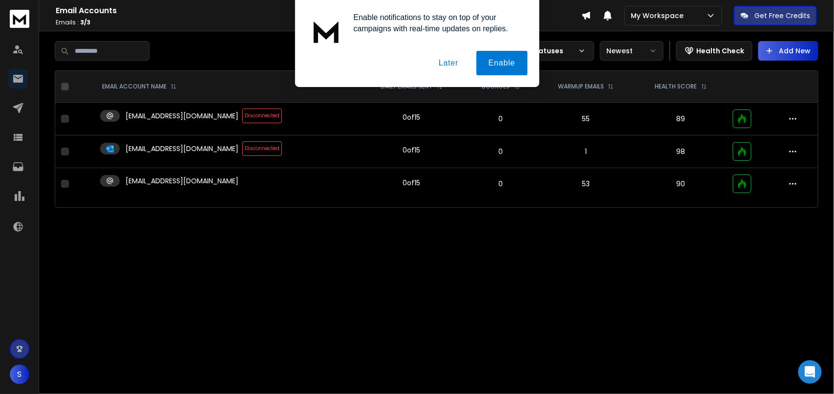
click at [443, 62] on button "Later" at bounding box center [449, 63] width 44 height 24
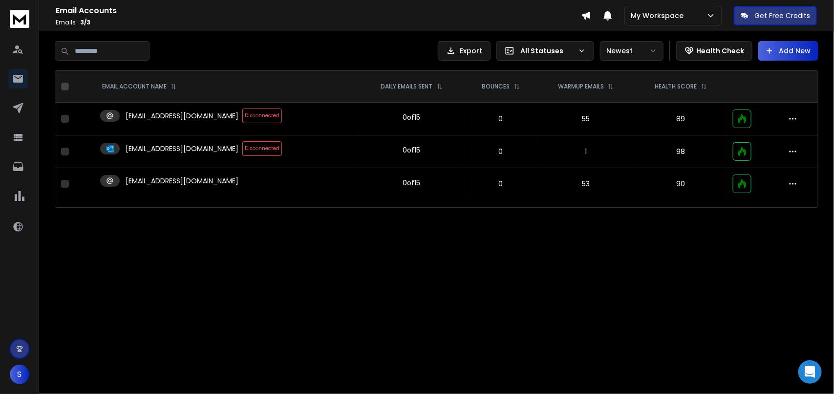
click at [347, 324] on div "Your warmest leads are on your site – Turn visits into conversations Reach Out …" at bounding box center [417, 197] width 834 height 394
click at [242, 115] on span "Disconnected" at bounding box center [262, 115] width 40 height 15
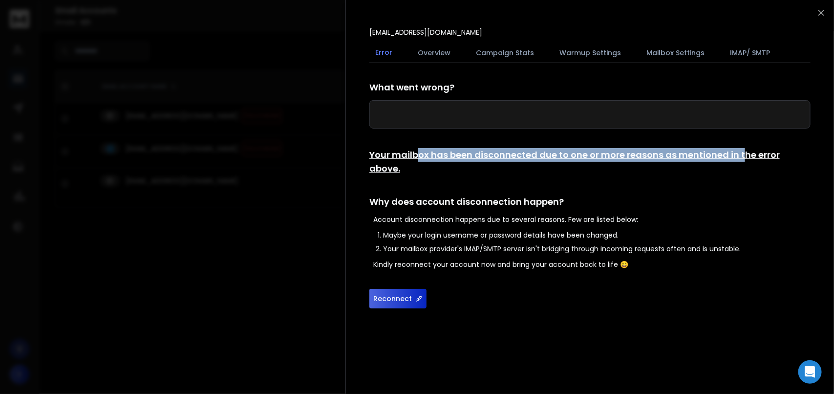
drag, startPoint x: 421, startPoint y: 155, endPoint x: 743, endPoint y: 160, distance: 322.1
click at [743, 160] on h1 "Your mailbox has been disconnected due to one or more reasons as mentioned in t…" at bounding box center [589, 161] width 441 height 27
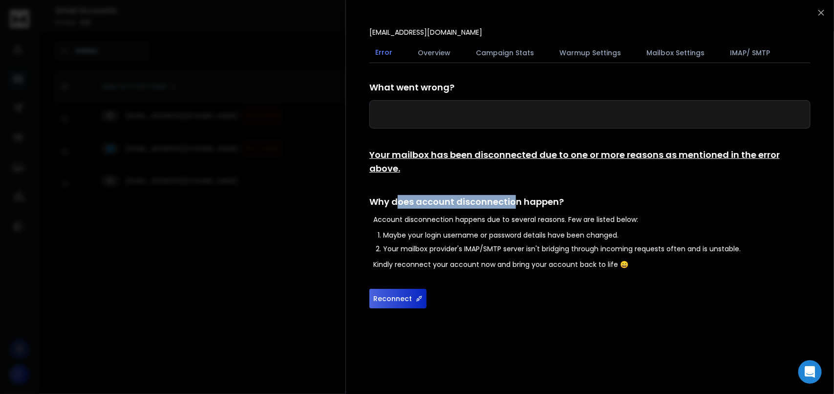
drag, startPoint x: 428, startPoint y: 189, endPoint x: 512, endPoint y: 194, distance: 83.7
click at [512, 195] on h1 "Why does account disconnection happen?" at bounding box center [589, 202] width 441 height 14
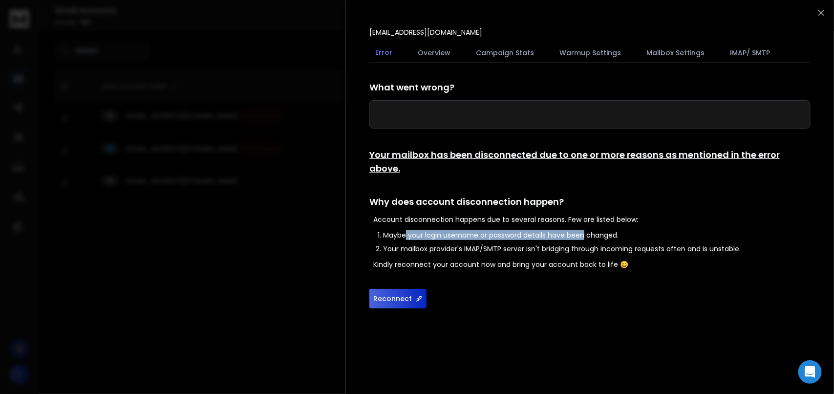
drag, startPoint x: 420, startPoint y: 221, endPoint x: 585, endPoint y: 225, distance: 164.7
click at [585, 230] on li "Maybe your login username or password details have been changed." at bounding box center [597, 235] width 428 height 10
click at [382, 289] on button "Reconnect" at bounding box center [397, 299] width 57 height 20
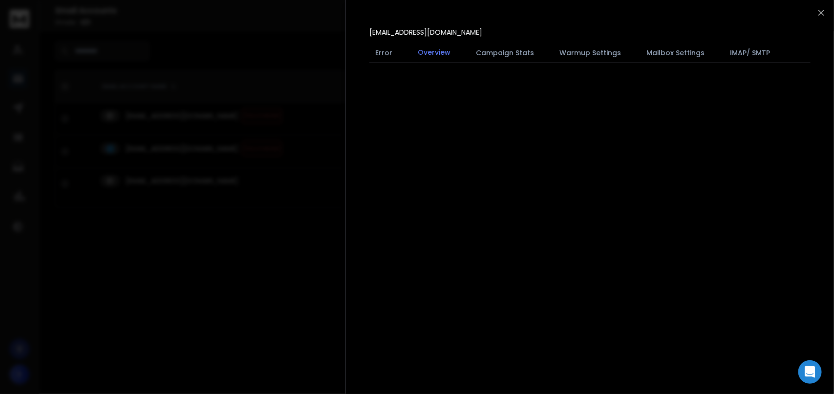
click at [340, 270] on div at bounding box center [417, 197] width 834 height 394
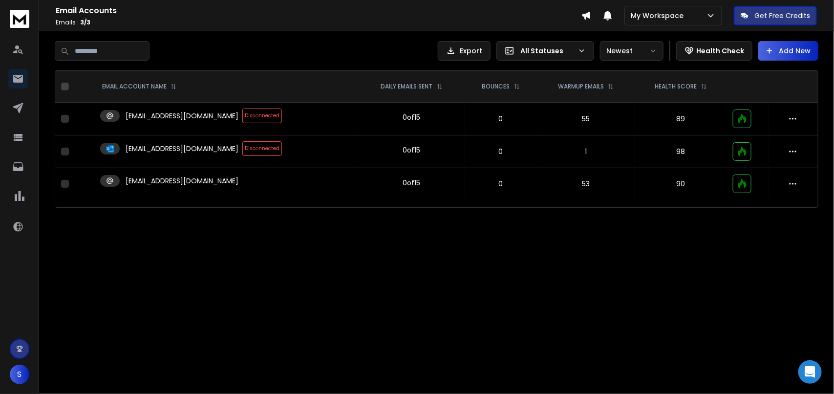
click at [242, 118] on span "Disconnected" at bounding box center [262, 115] width 40 height 15
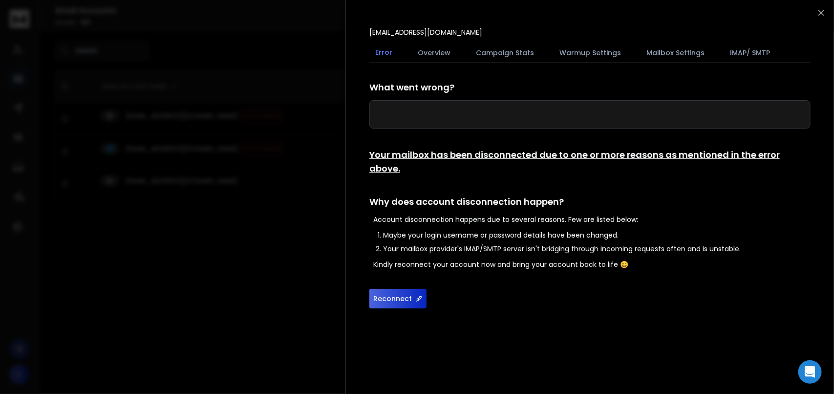
click at [411, 289] on button "Reconnect" at bounding box center [397, 299] width 57 height 20
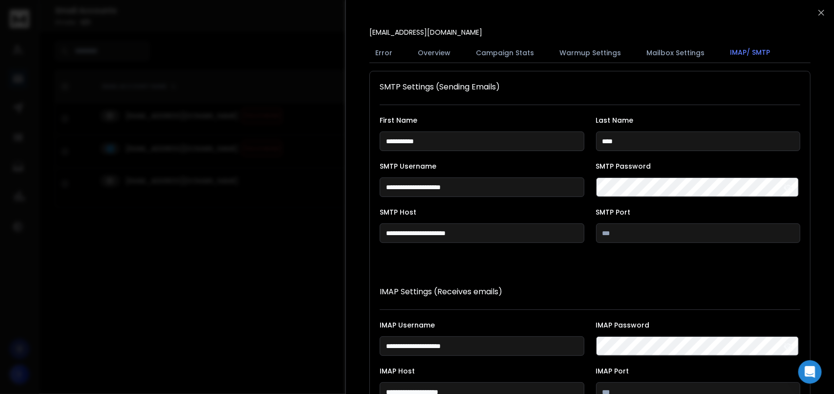
scroll to position [167, 0]
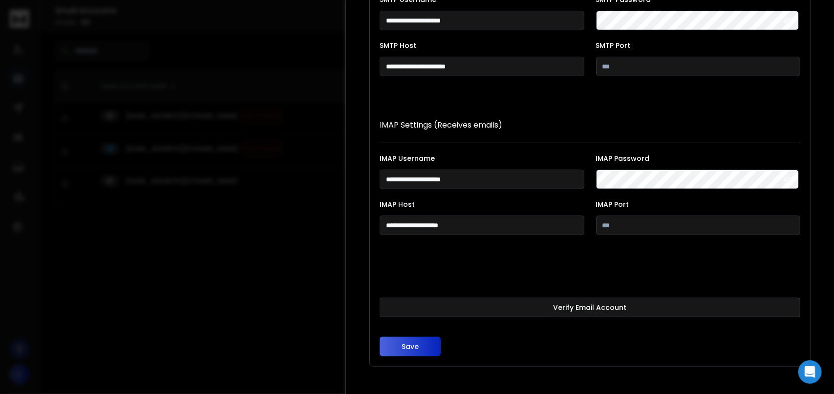
click at [415, 347] on button "Save" at bounding box center [410, 347] width 61 height 20
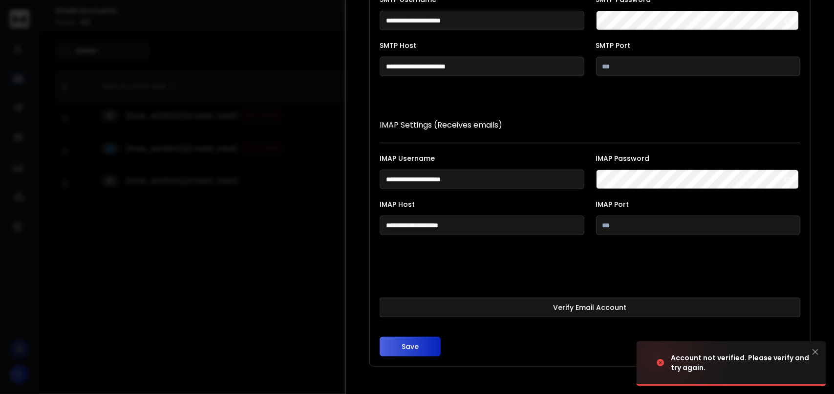
drag, startPoint x: 716, startPoint y: 354, endPoint x: 748, endPoint y: 352, distance: 31.8
click at [719, 353] on div "Account not verified. Please verify and try again." at bounding box center [743, 363] width 144 height 20
drag, startPoint x: 748, startPoint y: 352, endPoint x: 756, endPoint y: 352, distance: 7.8
click at [756, 353] on div "Account not verified. Please verify and try again." at bounding box center [767, 363] width 144 height 20
click at [817, 352] on div "Account not verified. Please verify and try again." at bounding box center [736, 362] width 182 height 43
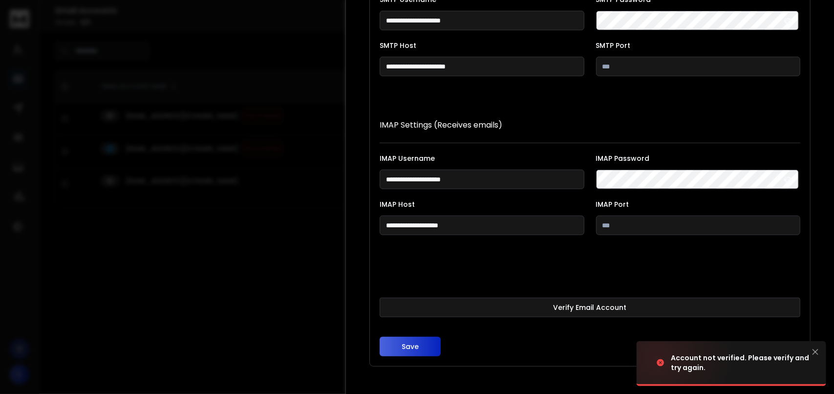
click at [817, 352] on div "Account not verified. Please verify and try again." at bounding box center [736, 362] width 182 height 43
click at [357, 230] on div "**********" at bounding box center [590, 197] width 489 height 394
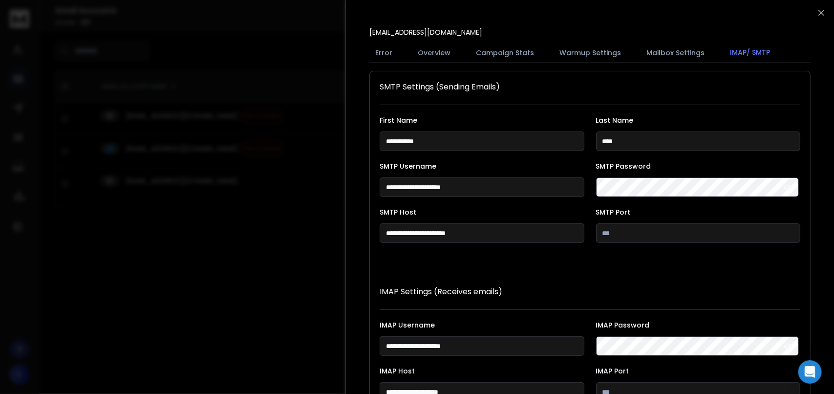
click at [685, 274] on form "**********" at bounding box center [590, 314] width 421 height 418
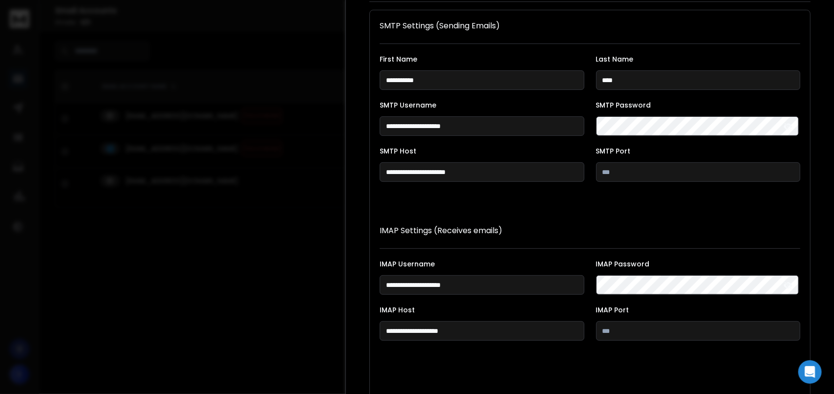
click at [611, 250] on form "**********" at bounding box center [590, 253] width 421 height 418
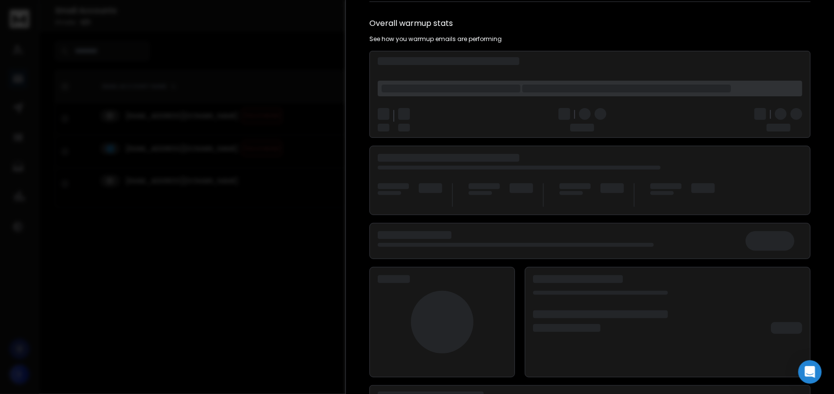
click at [244, 236] on div at bounding box center [417, 197] width 834 height 394
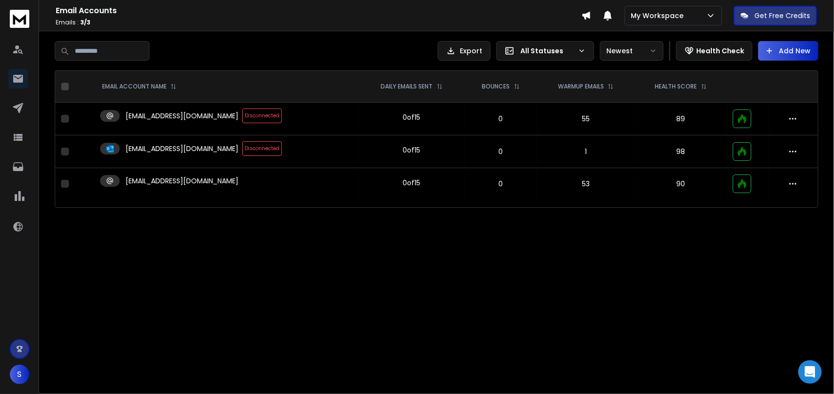
click at [690, 296] on div "Get only verified leads with our AI-powered Lead Finder, starting at $22/mo Try…" at bounding box center [417, 197] width 834 height 394
click at [812, 371] on icon "Open Intercom Messenger" at bounding box center [809, 372] width 11 height 13
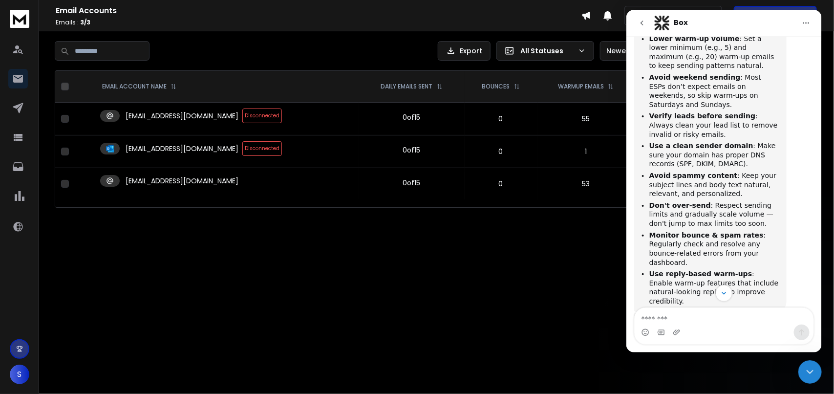
scroll to position [236, 0]
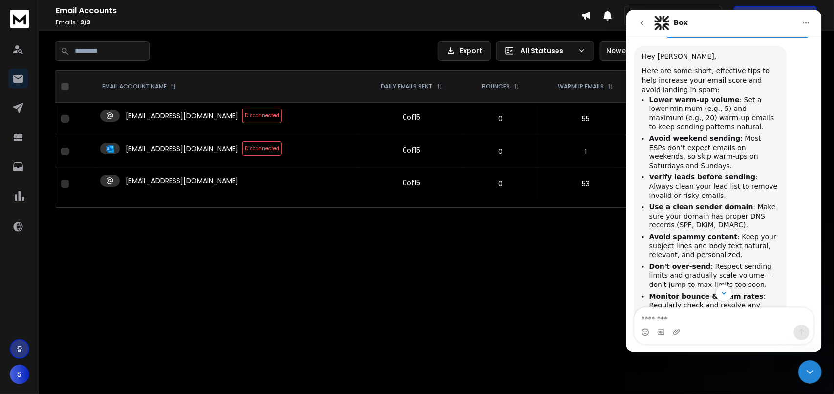
click at [439, 304] on div "Get only verified leads with our AI-powered Lead Finder, starting at $22/mo Try…" at bounding box center [417, 197] width 834 height 394
click at [642, 23] on icon "go back" at bounding box center [642, 23] width 8 height 8
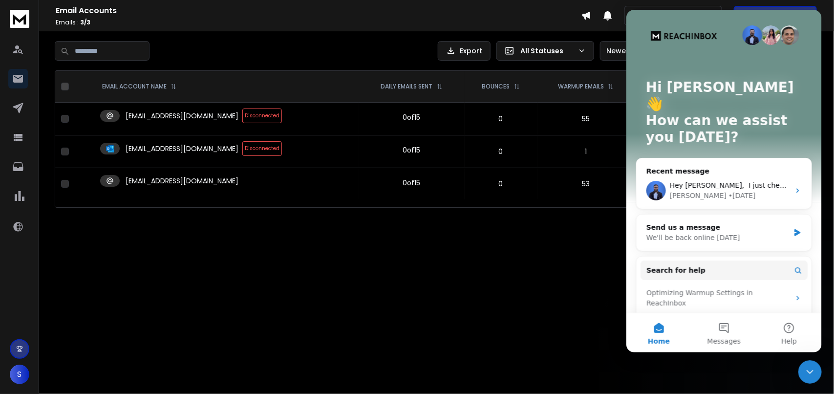
scroll to position [0, 0]
click at [537, 365] on div "Get only verified leads with our AI-powered Lead Finder, starting at $22/mo Try…" at bounding box center [417, 197] width 834 height 394
click at [562, 274] on div "Get only verified leads with our AI-powered Lead Finder, starting at $22/mo Try…" at bounding box center [417, 197] width 834 height 394
click at [659, 335] on button "Home" at bounding box center [658, 332] width 65 height 39
click at [523, 289] on div "Get only verified leads with our AI-powered Lead Finder, starting at $22/mo Try…" at bounding box center [417, 197] width 834 height 394
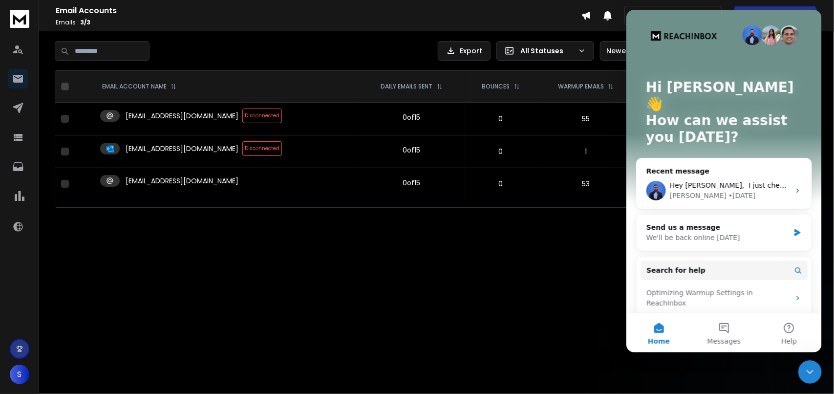
drag, startPoint x: 808, startPoint y: 363, endPoint x: 801, endPoint y: 363, distance: 6.9
click at [809, 363] on div "Close Intercom Messenger" at bounding box center [809, 371] width 23 height 23
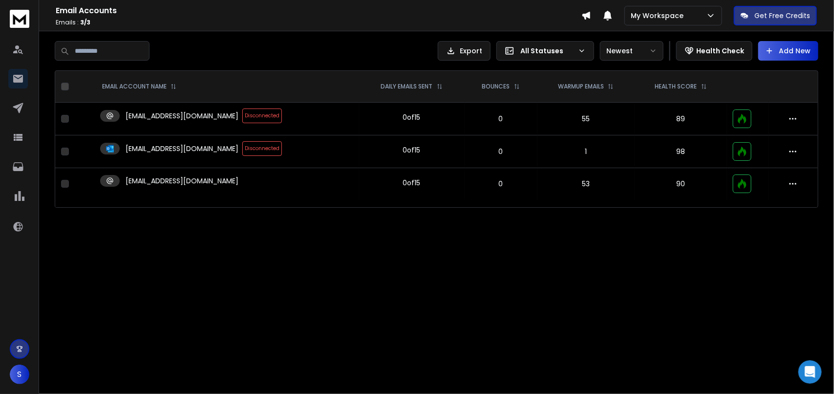
click at [164, 180] on p "[EMAIL_ADDRESS][DOMAIN_NAME]" at bounding box center [182, 181] width 113 height 10
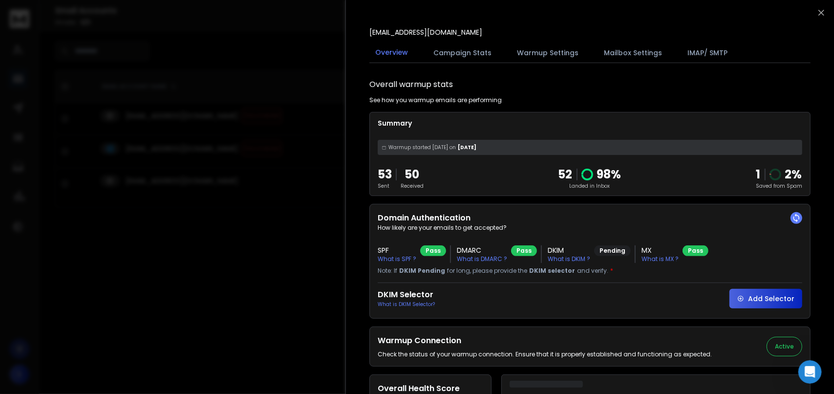
drag, startPoint x: 626, startPoint y: 47, endPoint x: 688, endPoint y: 103, distance: 83.8
click at [626, 49] on button "Mailbox Settings" at bounding box center [633, 53] width 70 height 22
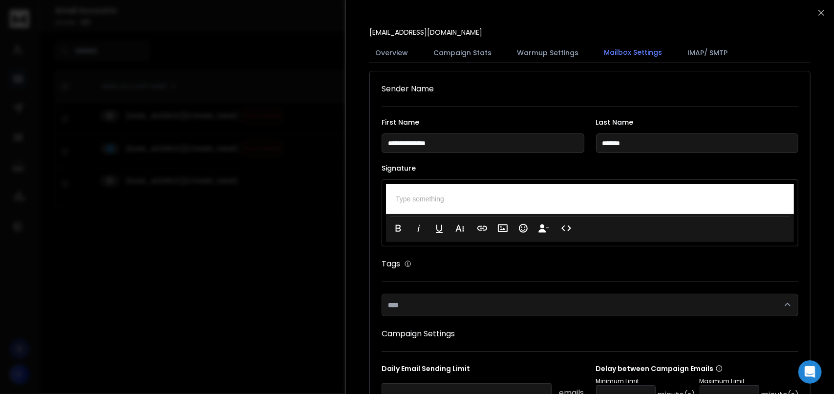
click at [704, 49] on button "IMAP/ SMTP" at bounding box center [708, 53] width 52 height 22
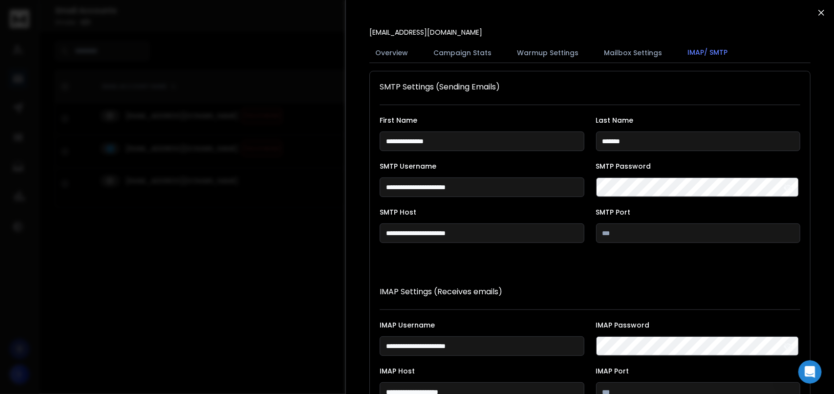
click at [821, 11] on icon "button" at bounding box center [822, 13] width 10 height 10
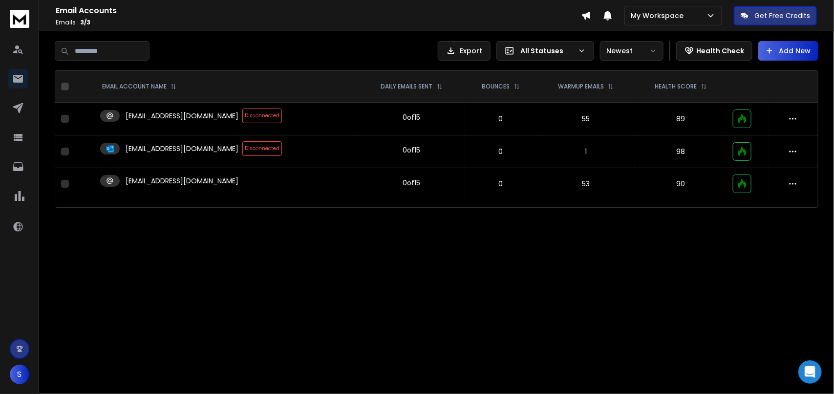
click at [515, 261] on div "Get only verified leads with our AI-powered Lead Finder, starting at $22/mo Try…" at bounding box center [417, 197] width 834 height 394
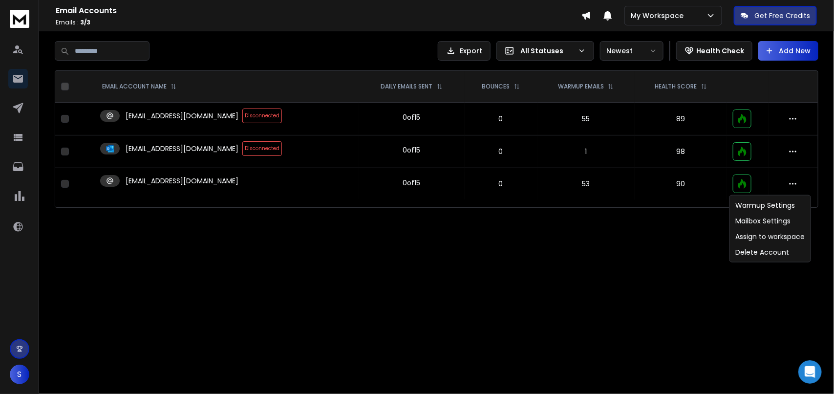
click at [798, 181] on button at bounding box center [794, 183] width 38 height 17
drag, startPoint x: 639, startPoint y: 295, endPoint x: 352, endPoint y: 235, distance: 292.5
click at [634, 296] on div "Get only verified leads with our AI-powered Lead Finder, starting at $22/mo Try…" at bounding box center [417, 197] width 834 height 394
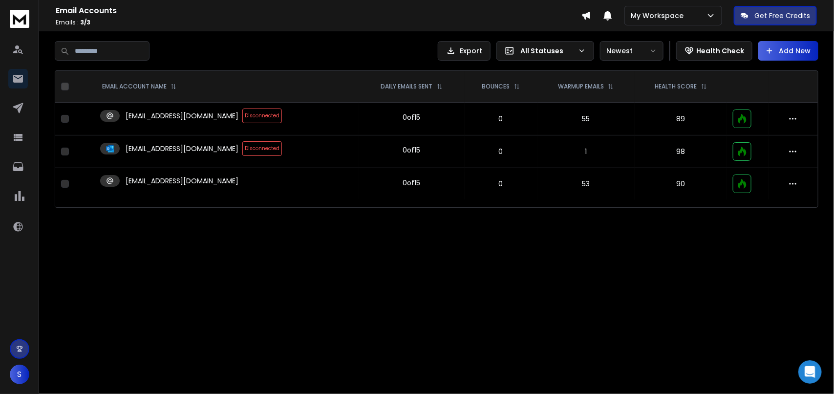
click at [194, 181] on p "[EMAIL_ADDRESS][DOMAIN_NAME]" at bounding box center [182, 181] width 113 height 10
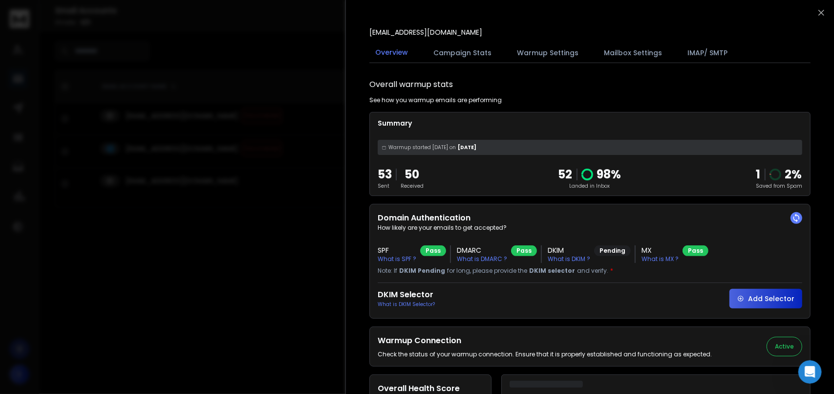
click at [703, 43] on button "IMAP/ SMTP" at bounding box center [708, 53] width 52 height 22
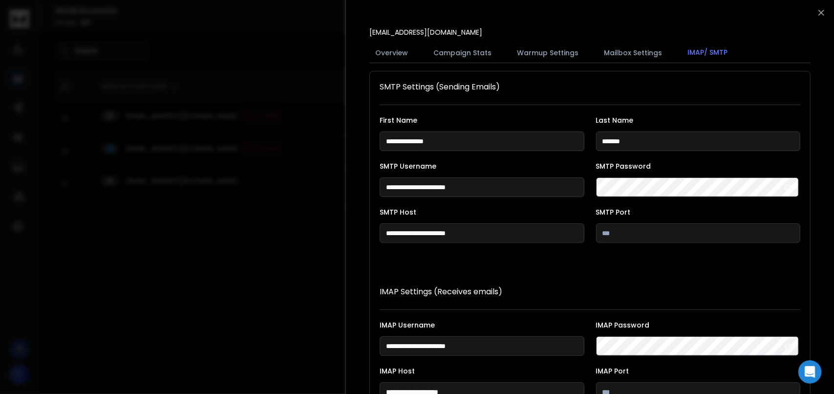
click at [788, 185] on icon at bounding box center [788, 187] width 9 height 9
click at [693, 294] on p "IMAP Settings (Receives emails)" at bounding box center [590, 292] width 421 height 12
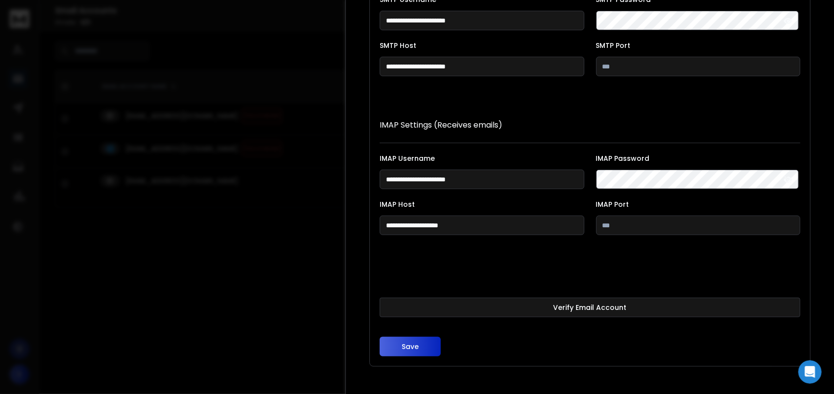
click at [786, 181] on icon at bounding box center [788, 179] width 9 height 9
click at [306, 236] on div at bounding box center [417, 197] width 834 height 394
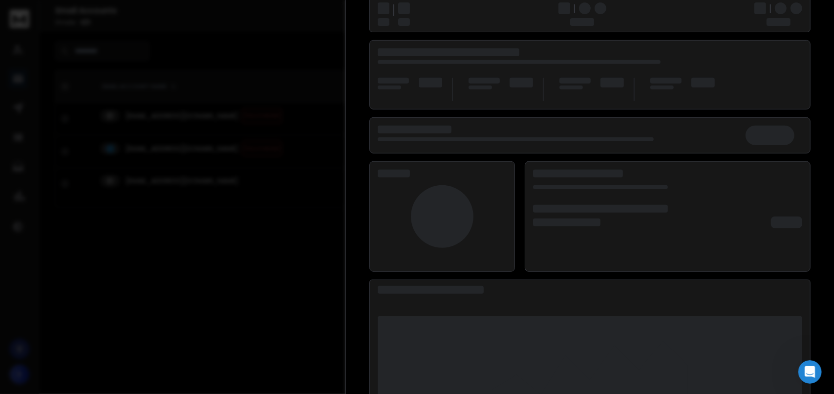
scroll to position [115, 0]
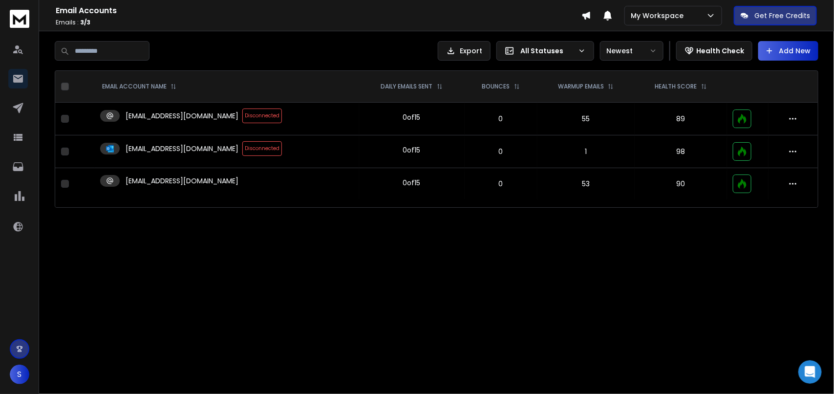
click at [177, 110] on div "[EMAIL_ADDRESS][DOMAIN_NAME]" at bounding box center [169, 116] width 138 height 12
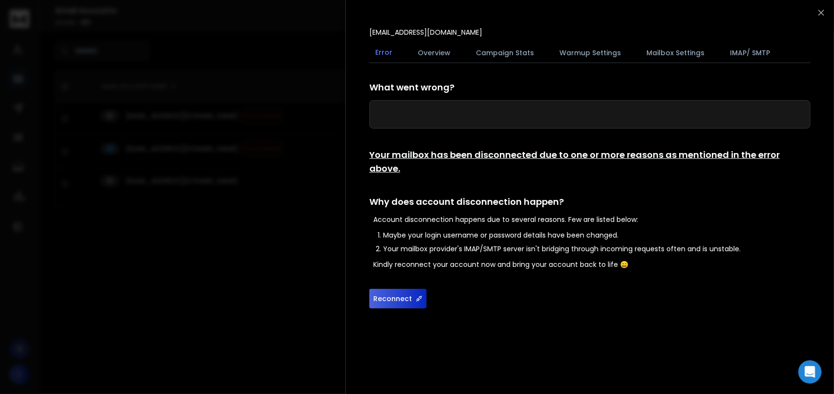
click at [450, 123] on div at bounding box center [589, 114] width 441 height 28
click at [397, 289] on button "Reconnect" at bounding box center [397, 299] width 57 height 20
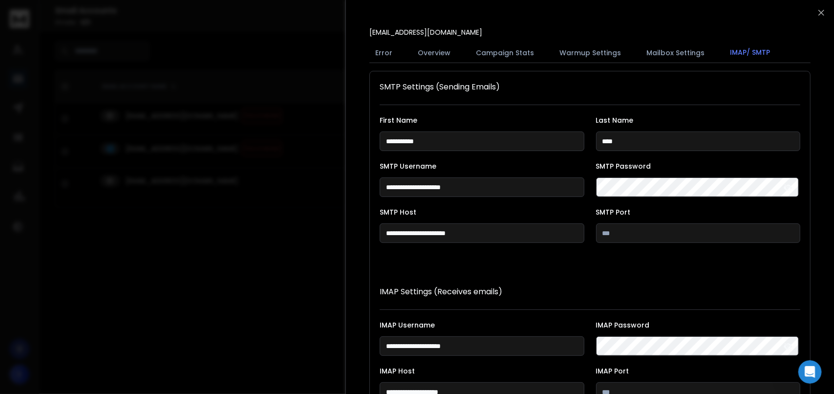
click at [788, 189] on icon at bounding box center [788, 187] width 7 height 7
click at [661, 295] on p "IMAP Settings (Receives emails)" at bounding box center [590, 292] width 421 height 12
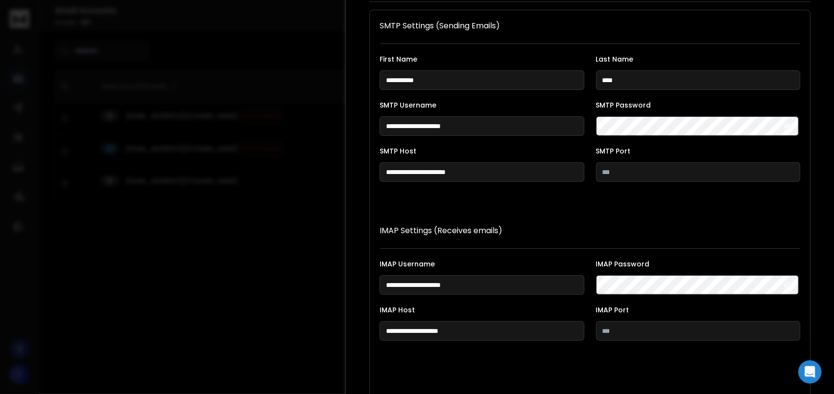
click at [785, 283] on icon at bounding box center [788, 285] width 7 height 7
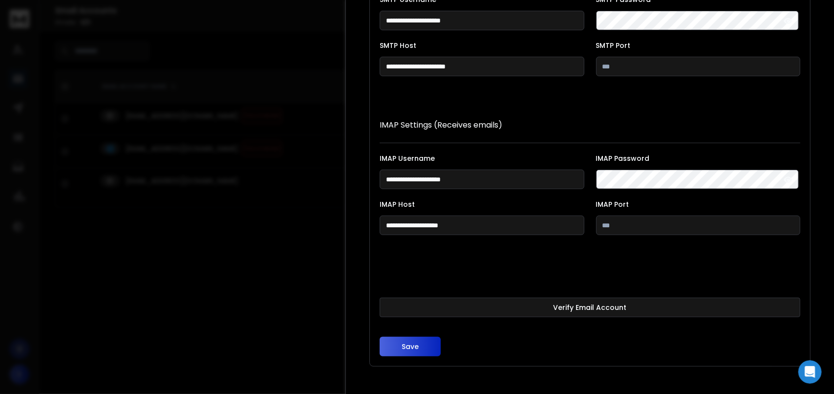
click at [408, 343] on button "Save" at bounding box center [410, 347] width 61 height 20
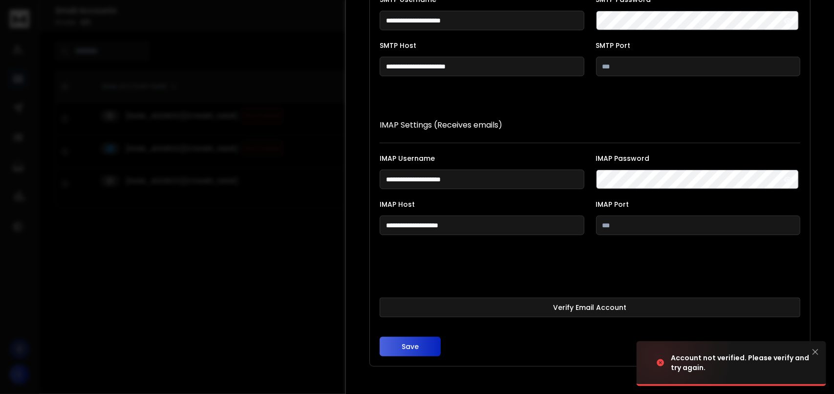
click at [710, 366] on div "Account not verified. Please verify and try again." at bounding box center [743, 363] width 144 height 20
click at [667, 353] on div "Account not verified. Please verify and try again." at bounding box center [736, 362] width 182 height 43
drag, startPoint x: 671, startPoint y: 354, endPoint x: 714, endPoint y: 363, distance: 43.9
click at [710, 362] on div "Account not verified. Please verify and try again." at bounding box center [770, 363] width 144 height 20
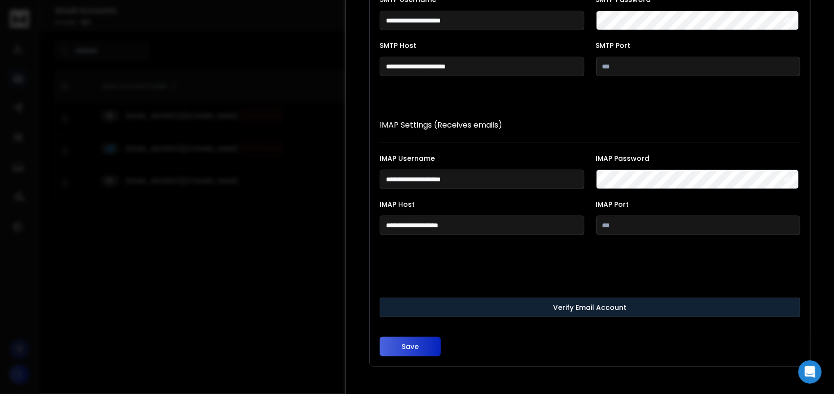
click at [612, 309] on button "Verify Email Account" at bounding box center [590, 308] width 421 height 20
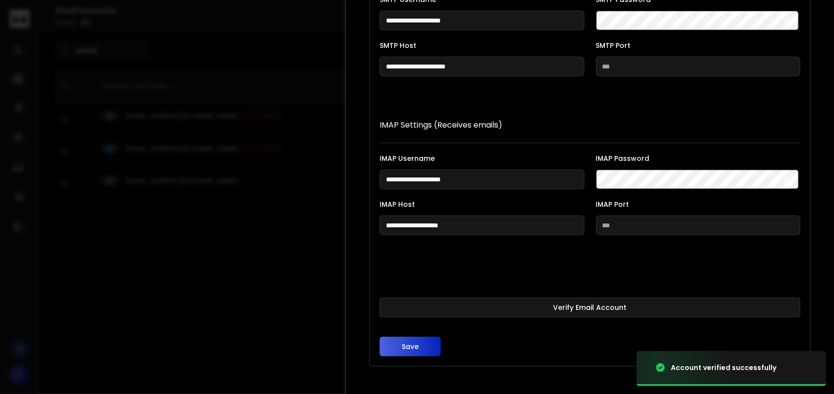
click at [413, 341] on button "Save" at bounding box center [410, 347] width 61 height 20
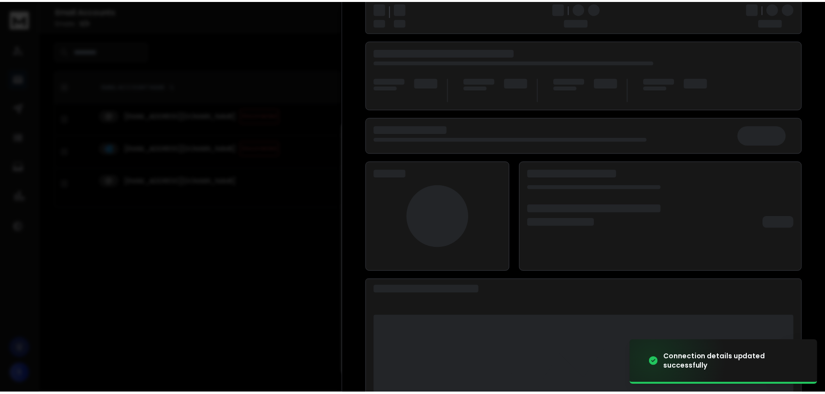
scroll to position [115, 0]
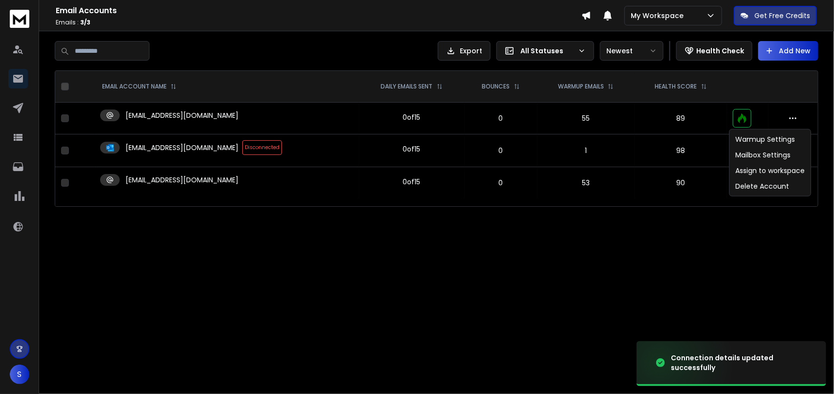
click at [795, 116] on icon at bounding box center [793, 118] width 9 height 9
click at [21, 194] on icon at bounding box center [19, 196] width 15 height 15
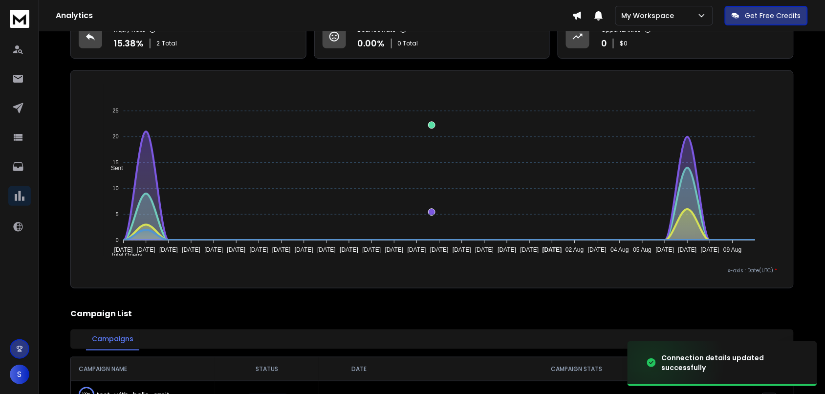
scroll to position [198, 0]
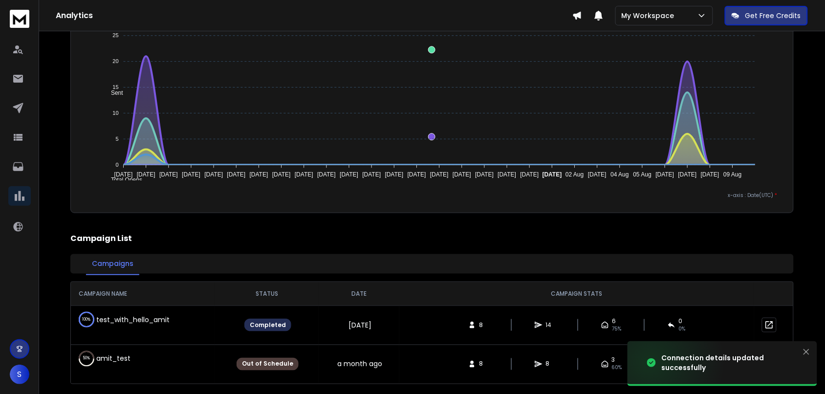
click at [807, 358] on div "Connection details updated successfully" at bounding box center [726, 362] width 182 height 43
click at [807, 361] on div "Connection details updated successfully" at bounding box center [726, 362] width 182 height 43
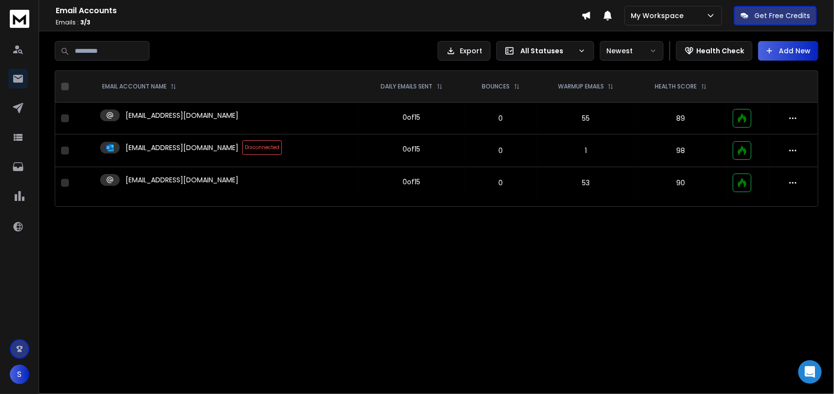
click at [791, 119] on icon at bounding box center [793, 118] width 9 height 9
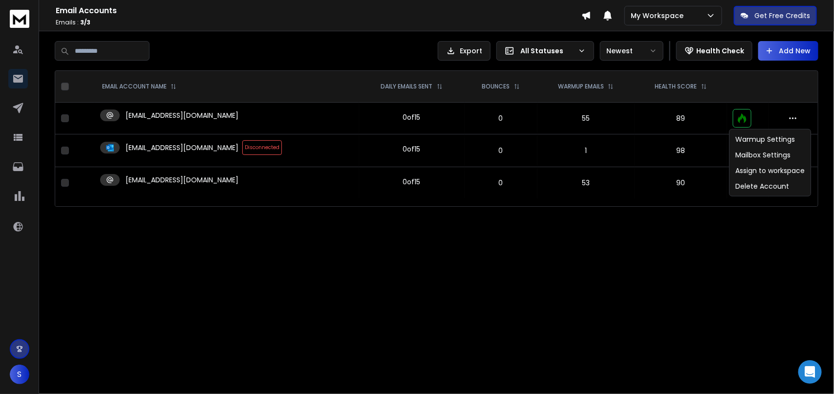
click at [791, 119] on icon at bounding box center [793, 118] width 9 height 9
click at [778, 153] on div "Mailbox Settings" at bounding box center [770, 155] width 77 height 16
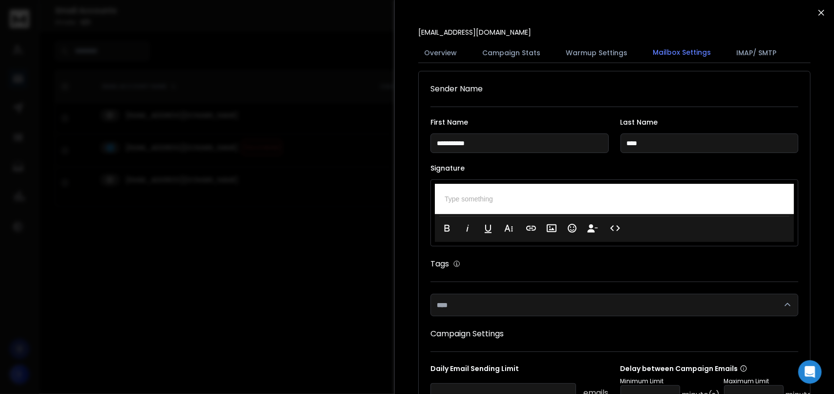
click at [821, 13] on icon "button" at bounding box center [822, 13] width 10 height 10
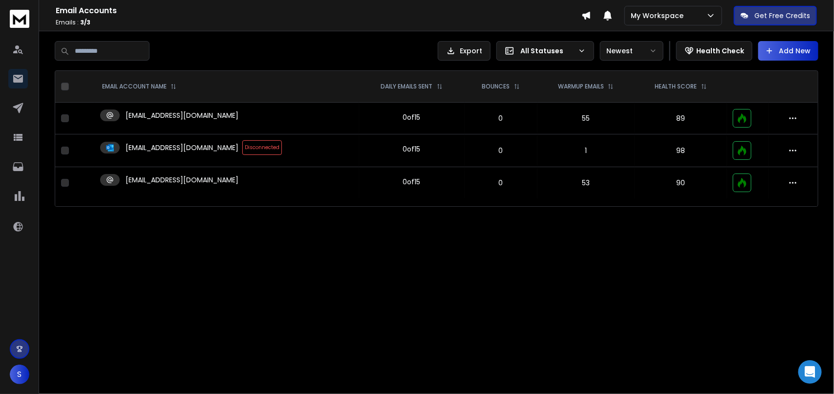
click at [793, 115] on icon at bounding box center [793, 118] width 9 height 9
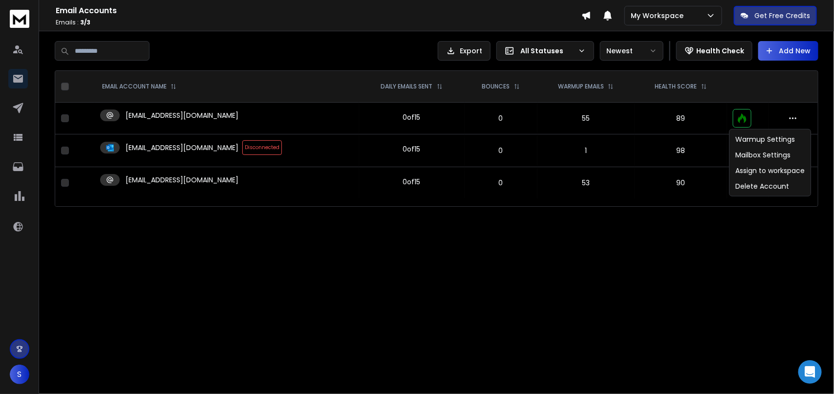
click at [661, 292] on div "Your warmest leads are on your site – Turn visits into conversations Reach Out …" at bounding box center [417, 197] width 834 height 394
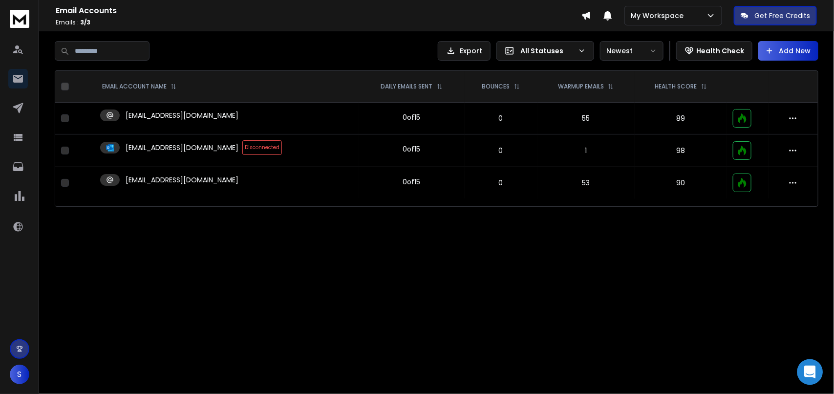
click at [812, 375] on icon "Open Intercom Messenger" at bounding box center [810, 372] width 13 height 13
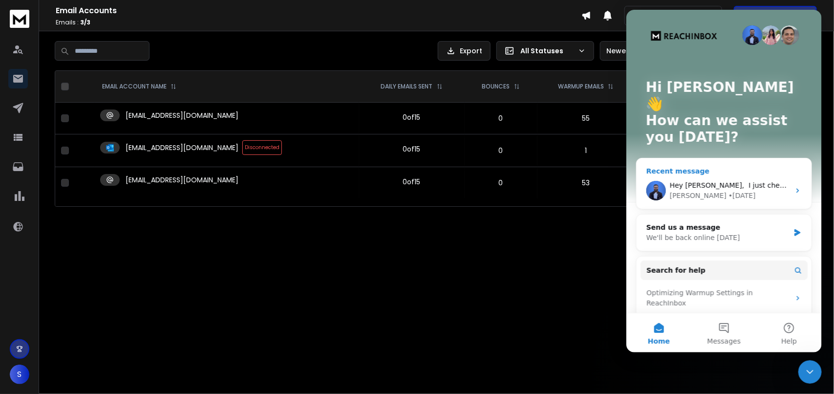
click at [739, 191] on div "[PERSON_NAME] • [DATE]" at bounding box center [730, 196] width 120 height 10
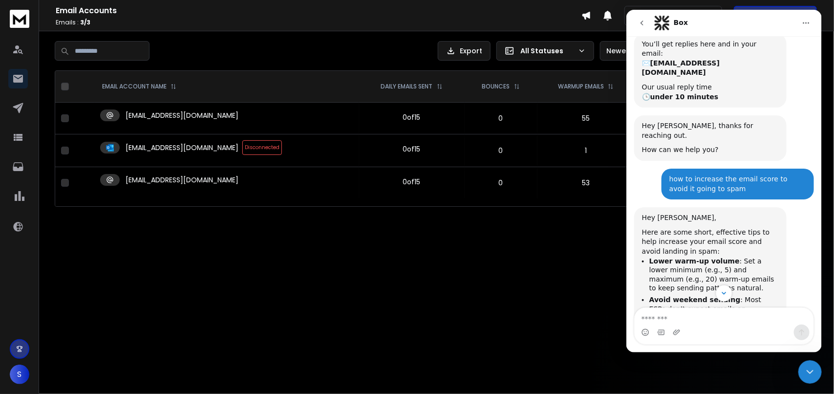
scroll to position [136, 0]
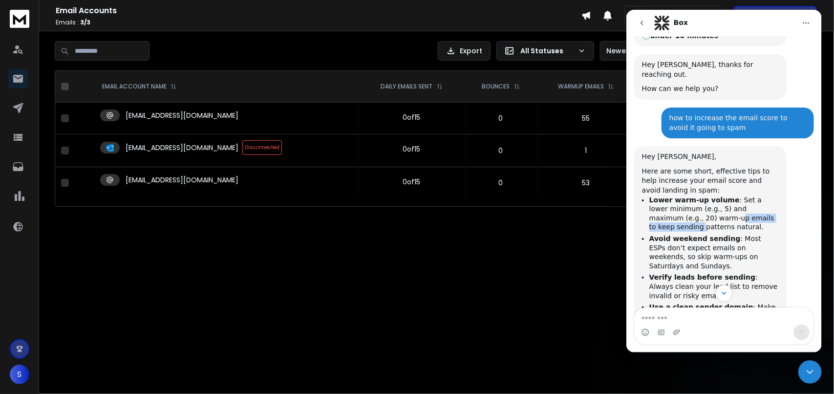
drag, startPoint x: 672, startPoint y: 187, endPoint x: 750, endPoint y: 189, distance: 77.2
click at [750, 195] on li "Lower warm-up volume : Set a lower minimum (e.g., 5) and maximum (e.g., 20) war…" at bounding box center [714, 213] width 130 height 36
click at [664, 199] on li "Lower warm-up volume : Set a lower minimum (e.g., 5) and maximum (e.g., 20) war…" at bounding box center [714, 213] width 130 height 36
drag, startPoint x: 737, startPoint y: 210, endPoint x: 749, endPoint y: 210, distance: 11.2
click at [745, 234] on li "Avoid weekend sending : Most ESPs don’t expect emails on weekends, so skip warm…" at bounding box center [714, 252] width 130 height 36
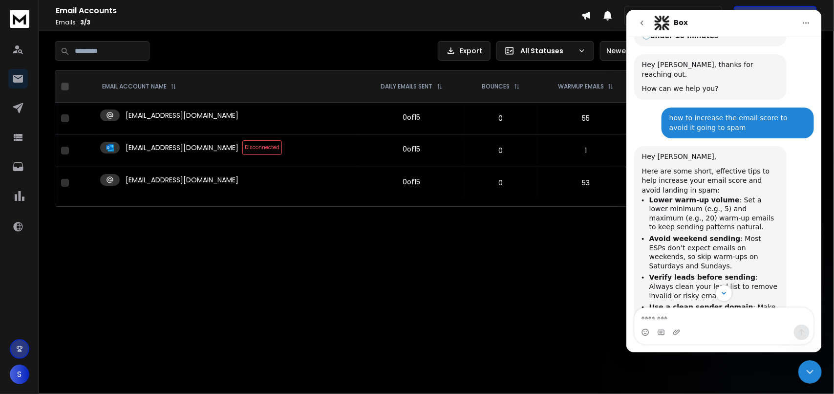
click at [749, 234] on li "Avoid weekend sending : Most ESPs don’t expect emails on weekends, so skip warm…" at bounding box center [714, 252] width 130 height 36
drag, startPoint x: 752, startPoint y: 206, endPoint x: 757, endPoint y: 208, distance: 5.6
click at [760, 234] on li "Avoid weekend sending : Most ESPs don’t expect emails on weekends, so skip warm…" at bounding box center [714, 252] width 130 height 36
drag, startPoint x: 681, startPoint y: 218, endPoint x: 690, endPoint y: 218, distance: 8.3
click at [687, 234] on li "Avoid weekend sending : Most ESPs don’t expect emails on weekends, so skip warm…" at bounding box center [714, 252] width 130 height 36
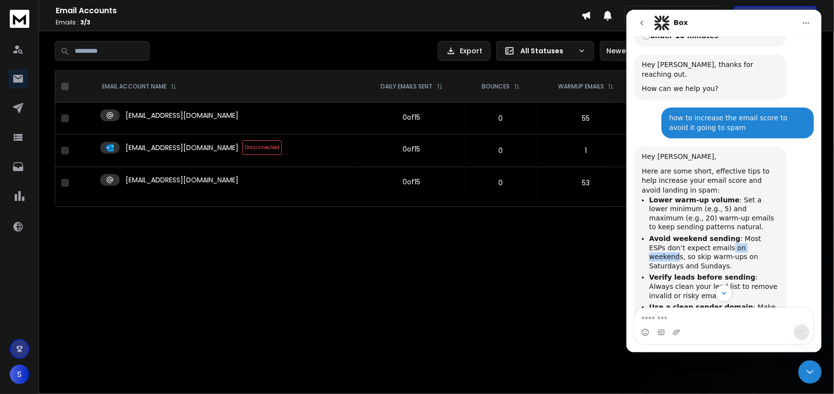
drag, startPoint x: 690, startPoint y: 218, endPoint x: 727, endPoint y: 218, distance: 37.6
click at [727, 234] on li "Avoid weekend sending : Most ESPs don’t expect emails on weekends, so skip warm…" at bounding box center [714, 252] width 130 height 36
drag, startPoint x: 744, startPoint y: 218, endPoint x: 764, endPoint y: 219, distance: 20.0
click at [768, 234] on li "Avoid weekend sending : Most ESPs don’t expect emails on weekends, so skip warm…" at bounding box center [714, 252] width 130 height 36
drag, startPoint x: 675, startPoint y: 227, endPoint x: 752, endPoint y: 223, distance: 77.3
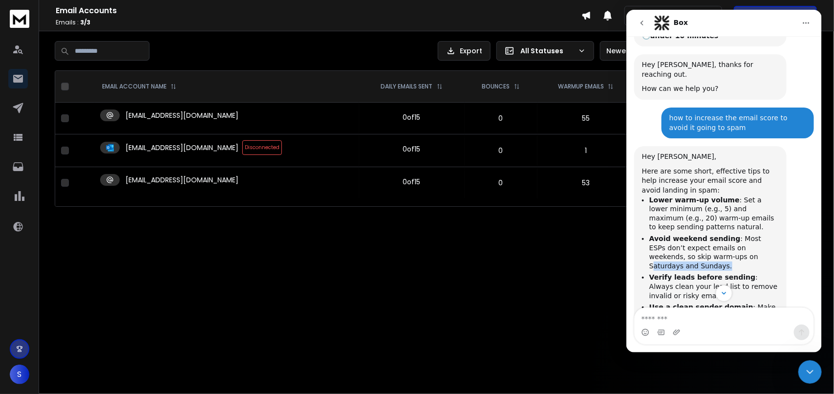
click at [752, 234] on li "Avoid weekend sending : Most ESPs don’t expect emails on weekends, so skip warm…" at bounding box center [714, 252] width 130 height 36
click at [667, 273] on li "Verify leads before sending : Always clean your lead list to remove invalid or …" at bounding box center [714, 286] width 130 height 27
drag, startPoint x: 675, startPoint y: 236, endPoint x: 765, endPoint y: 238, distance: 90.4
click at [765, 273] on li "Verify leads before sending : Always clean your lead list to remove invalid or …" at bounding box center [714, 286] width 130 height 27
drag, startPoint x: 670, startPoint y: 251, endPoint x: 742, endPoint y: 252, distance: 71.4
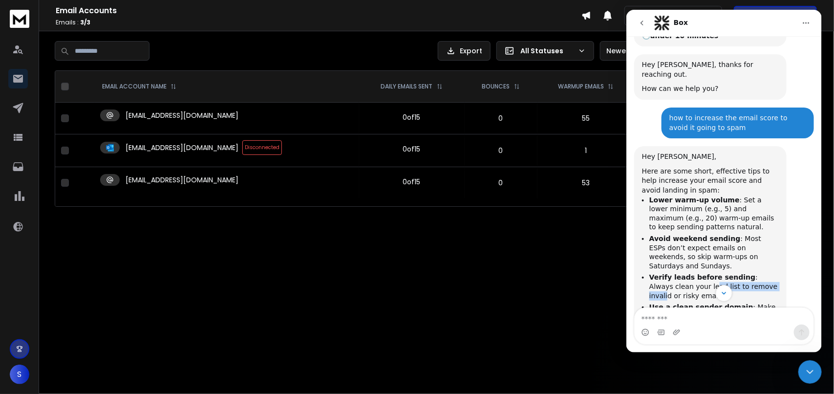
click at [740, 273] on li "Verify leads before sending : Always clean your lead list to remove invalid or …" at bounding box center [714, 286] width 130 height 27
drag, startPoint x: 755, startPoint y: 252, endPoint x: 762, endPoint y: 252, distance: 7.3
click at [762, 273] on li "Verify leads before sending : Always clean your lead list to remove invalid or …" at bounding box center [714, 286] width 130 height 27
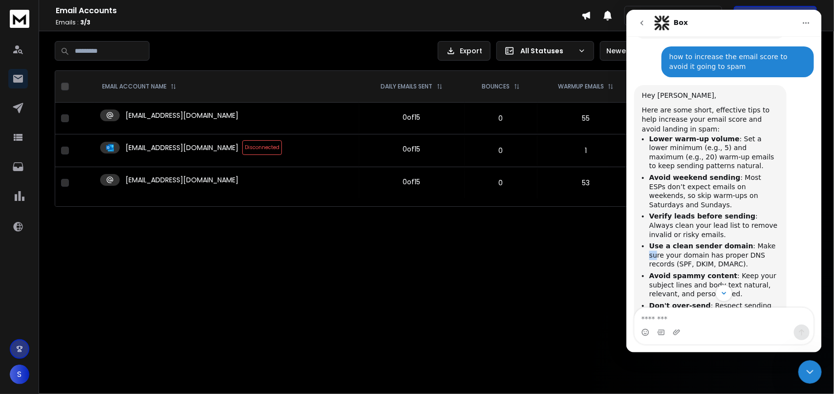
drag, startPoint x: 751, startPoint y: 206, endPoint x: 759, endPoint y: 206, distance: 8.3
click at [759, 241] on li "Use a clean sender domain : Make sure your domain has proper DNS records (SPF, …" at bounding box center [714, 254] width 130 height 27
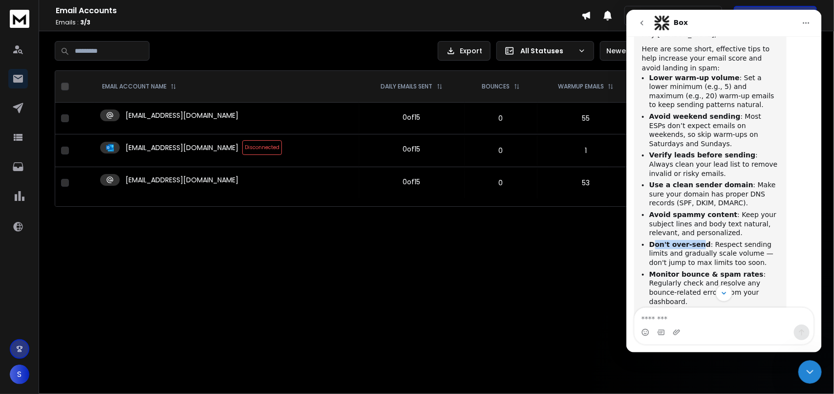
drag, startPoint x: 661, startPoint y: 207, endPoint x: 695, endPoint y: 206, distance: 33.7
click at [695, 240] on b "Don't over-send" at bounding box center [680, 244] width 62 height 8
drag, startPoint x: 712, startPoint y: 204, endPoint x: 751, endPoint y: 209, distance: 39.4
click at [754, 240] on li "Don't over-send : Respect sending limits and gradually scale volume — don't jum…" at bounding box center [714, 253] width 130 height 27
drag, startPoint x: 704, startPoint y: 213, endPoint x: 736, endPoint y: 214, distance: 31.8
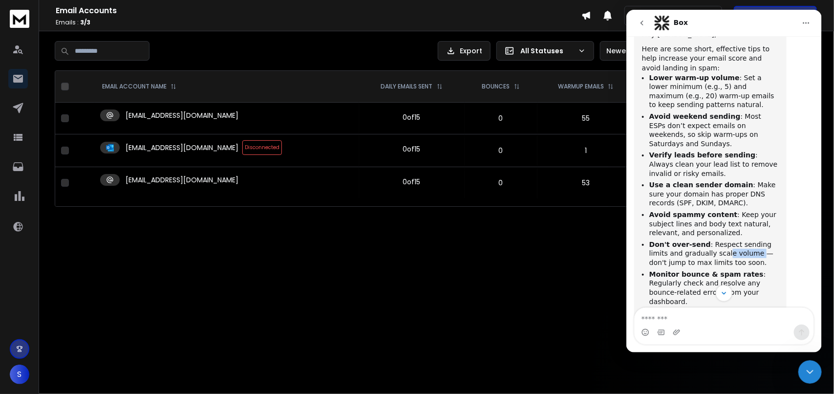
click at [736, 240] on li "Don't over-send : Respect sending limits and gradually scale volume — don't jum…" at bounding box center [714, 253] width 130 height 27
drag, startPoint x: 769, startPoint y: 214, endPoint x: 754, endPoint y: 228, distance: 20.7
click at [773, 240] on li "Don't over-send : Respect sending limits and gradually scale volume — don't jum…" at bounding box center [714, 253] width 130 height 27
drag, startPoint x: 675, startPoint y: 228, endPoint x: 703, endPoint y: 228, distance: 27.9
click at [701, 240] on li "Don't over-send : Respect sending limits and gradually scale volume — don't jum…" at bounding box center [714, 253] width 130 height 27
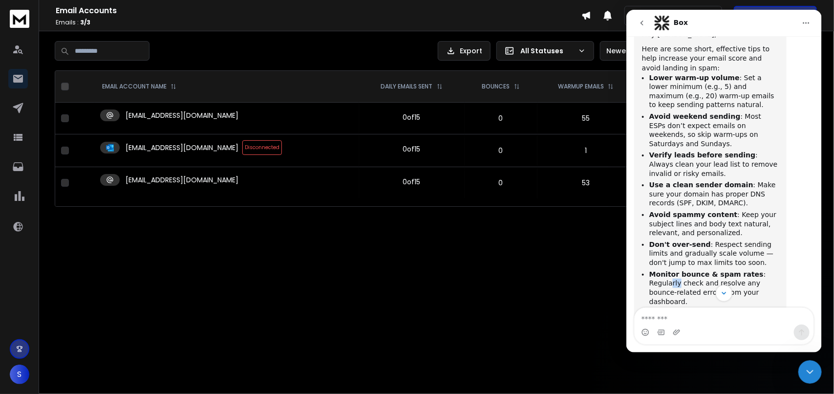
click at [771, 270] on li "Monitor bounce & spam rates : Regularly check and resolve any bounce-related er…" at bounding box center [714, 288] width 130 height 36
drag, startPoint x: 716, startPoint y: 247, endPoint x: 732, endPoint y: 244, distance: 15.8
click at [732, 270] on li "Monitor bounce & spam rates : Regularly check and resolve any bounce-related er…" at bounding box center [714, 288] width 130 height 36
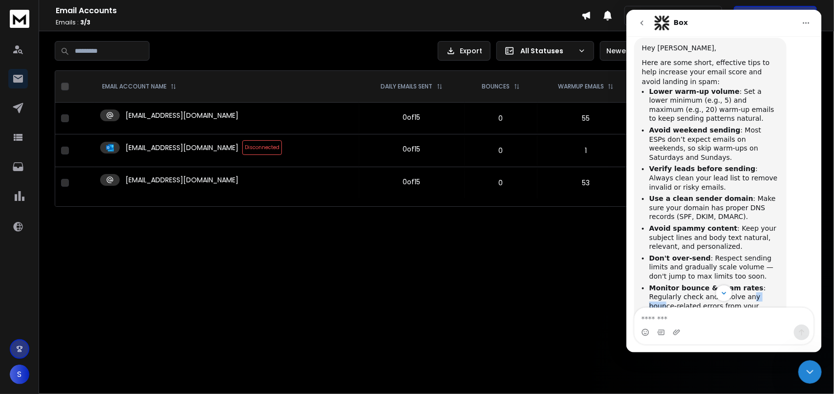
scroll to position [183, 0]
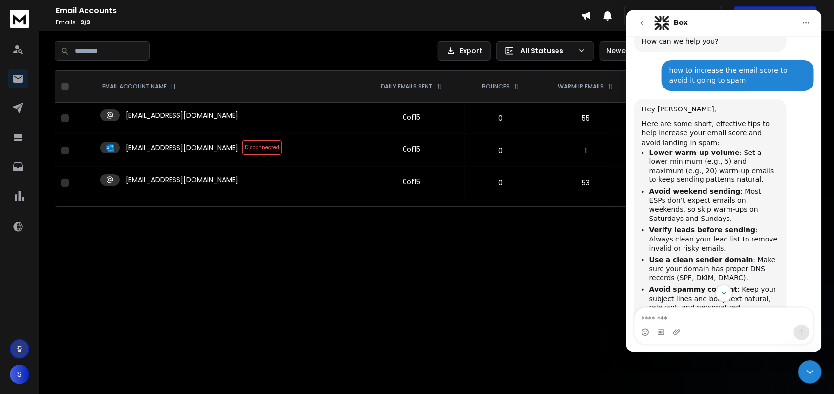
drag, startPoint x: 695, startPoint y: 166, endPoint x: 714, endPoint y: 167, distance: 19.6
click at [697, 187] on li "Avoid weekend sending : Most ESPs don’t expect emails on weekends, so skip warm…" at bounding box center [714, 205] width 130 height 36
drag, startPoint x: 727, startPoint y: 167, endPoint x: 743, endPoint y: 167, distance: 16.6
click at [742, 187] on li "Avoid weekend sending : Most ESPs don’t expect emails on weekends, so skip warm…" at bounding box center [714, 205] width 130 height 36
click at [747, 187] on li "Avoid weekend sending : Most ESPs don’t expect emails on weekends, so skip warm…" at bounding box center [714, 205] width 130 height 36
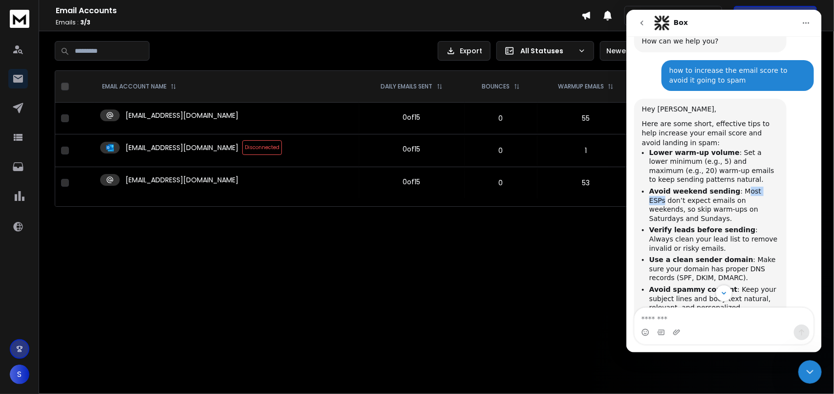
drag, startPoint x: 749, startPoint y: 162, endPoint x: 758, endPoint y: 169, distance: 11.7
click at [758, 187] on li "Avoid weekend sending : Most ESPs don’t expect emails on weekends, so skip warm…" at bounding box center [714, 205] width 130 height 36
click at [752, 186] on ul "Lower warm-up volume : Set a lower minimum (e.g., 5) and maximum (e.g., 20) war…" at bounding box center [710, 284] width 137 height 272
click at [751, 225] on li "Verify leads before sending : Always clean your lead list to remove invalid or …" at bounding box center [714, 238] width 130 height 27
drag, startPoint x: 759, startPoint y: 192, endPoint x: 769, endPoint y: 193, distance: 9.8
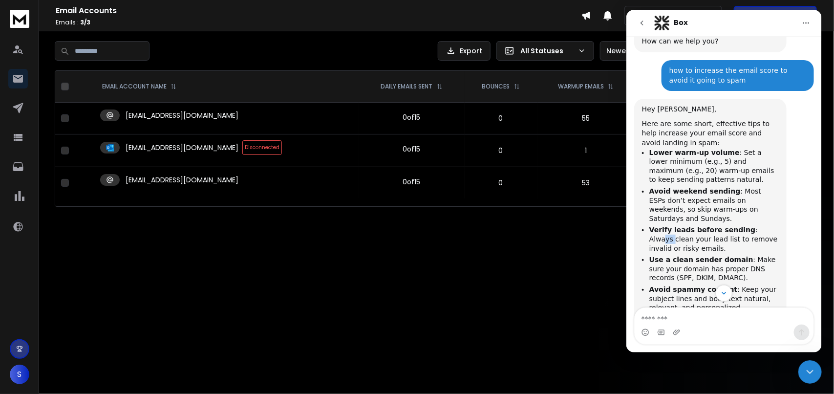
click at [763, 225] on li "Verify leads before sending : Always clean your lead list to remove invalid or …" at bounding box center [714, 238] width 130 height 27
click at [770, 225] on li "Verify leads before sending : Always clean your lead list to remove invalid or …" at bounding box center [714, 238] width 130 height 27
drag, startPoint x: 666, startPoint y: 198, endPoint x: 723, endPoint y: 203, distance: 56.9
click at [705, 225] on li "Verify leads before sending : Always clean your lead list to remove invalid or …" at bounding box center [714, 238] width 130 height 27
click at [743, 225] on li "Verify leads before sending : Always clean your lead list to remove invalid or …" at bounding box center [714, 238] width 130 height 27
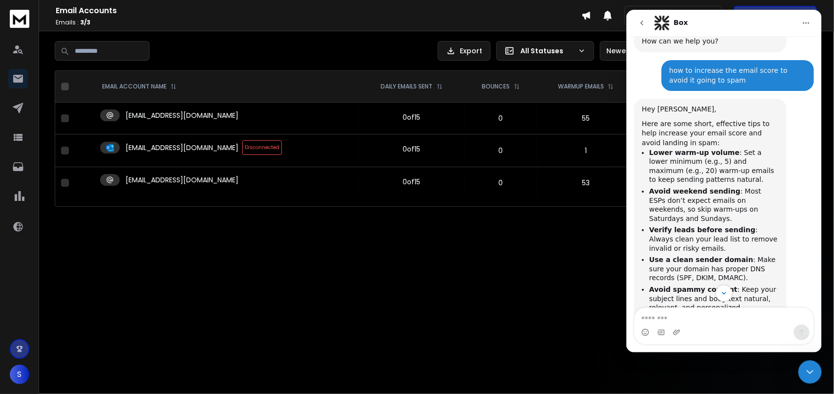
click at [735, 255] on li "Use a clean sender domain : Make sure your domain has proper DNS records (SPF, …" at bounding box center [714, 268] width 130 height 27
click at [550, 259] on div "Your warmest leads are on your site – Turn visits into conversations Reach Out …" at bounding box center [417, 197] width 834 height 394
drag, startPoint x: 641, startPoint y: 22, endPoint x: 1164, endPoint y: 81, distance: 526.2
click at [641, 22] on icon "go back" at bounding box center [641, 23] width 3 height 5
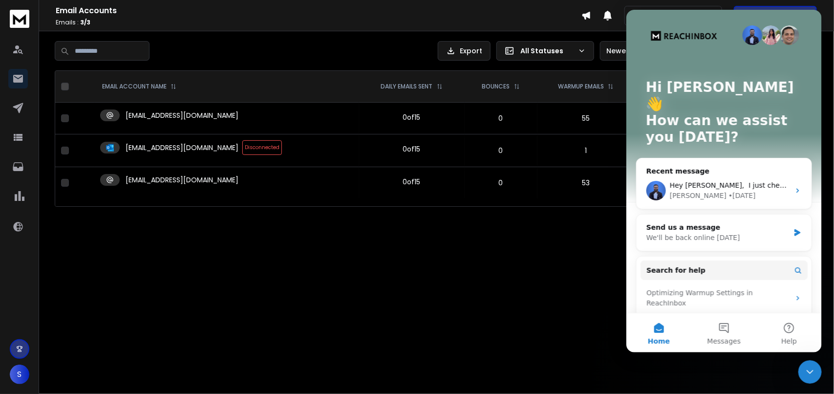
click at [802, 370] on div "Close Intercom Messenger" at bounding box center [809, 371] width 23 height 23
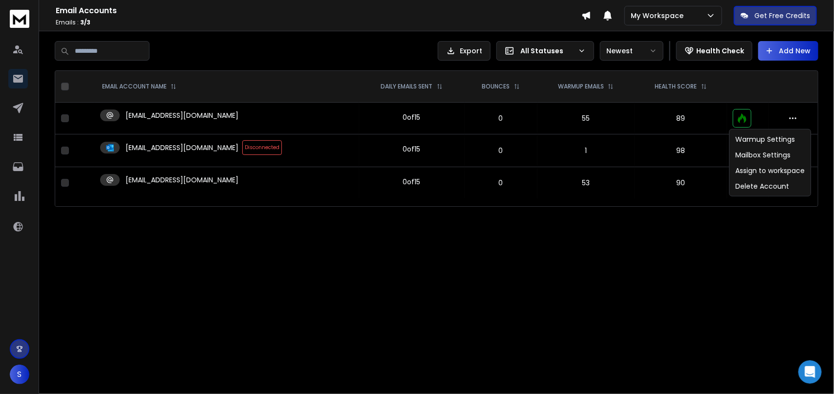
click at [794, 117] on icon at bounding box center [793, 118] width 9 height 9
click at [788, 131] on div "Warmup Settings" at bounding box center [770, 139] width 77 height 16
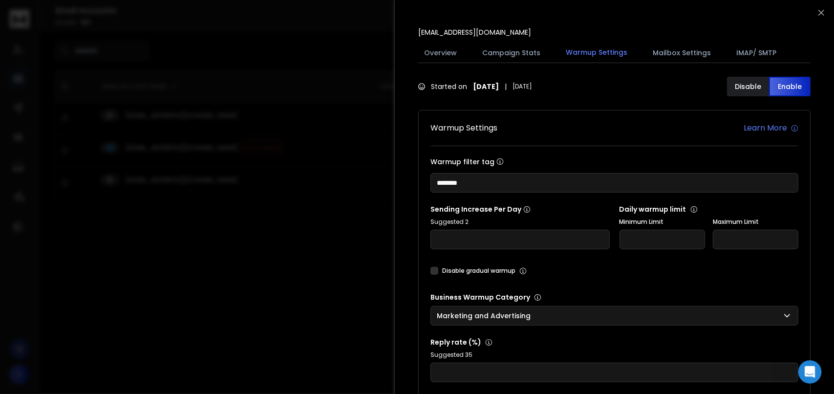
click at [514, 46] on button "Campaign Stats" at bounding box center [511, 53] width 70 height 22
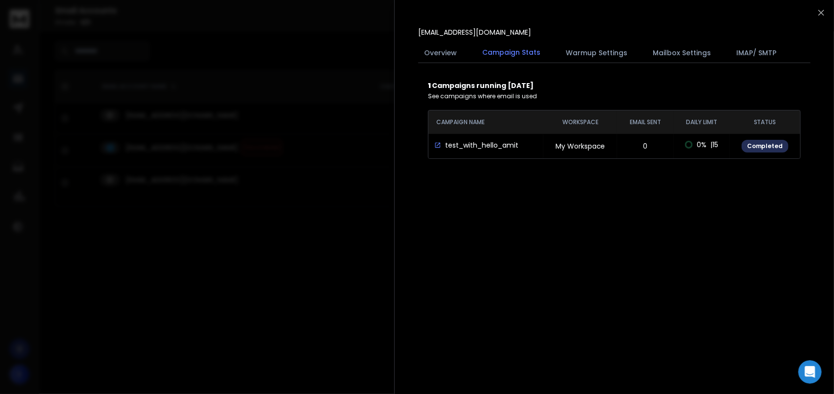
click at [589, 47] on button "Warmup Settings" at bounding box center [596, 53] width 73 height 22
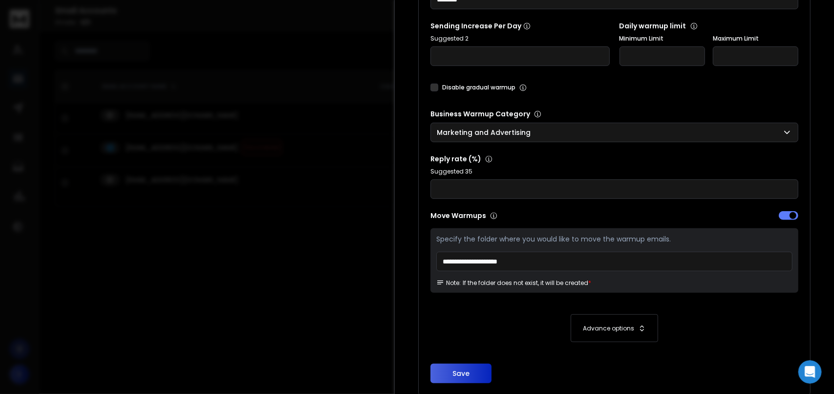
scroll to position [212, 0]
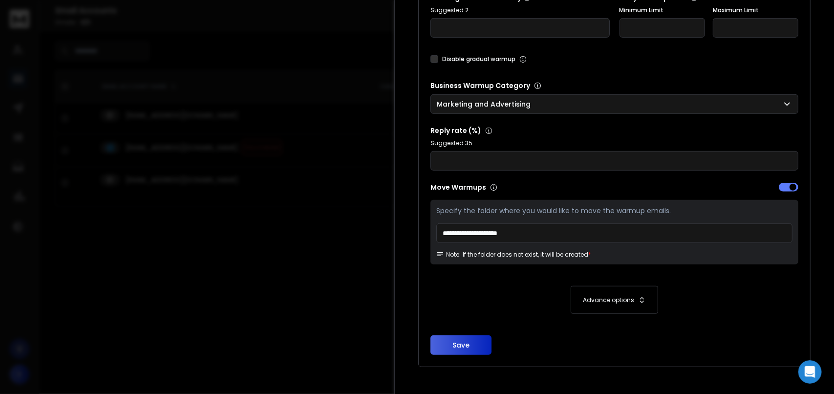
click at [633, 301] on div "Advance options" at bounding box center [614, 300] width 87 height 28
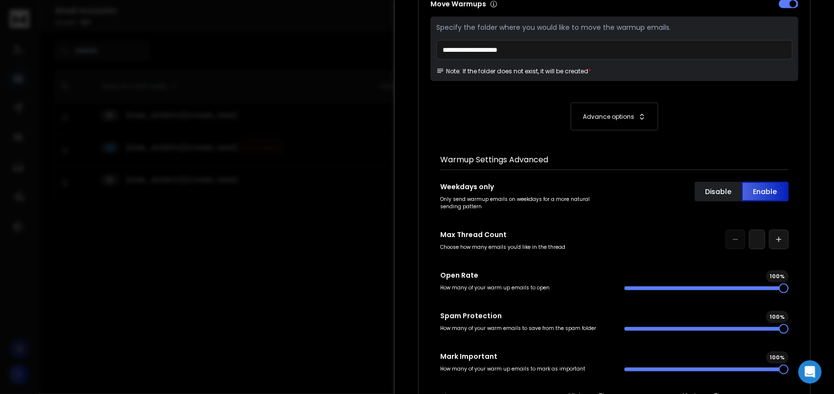
scroll to position [517, 0]
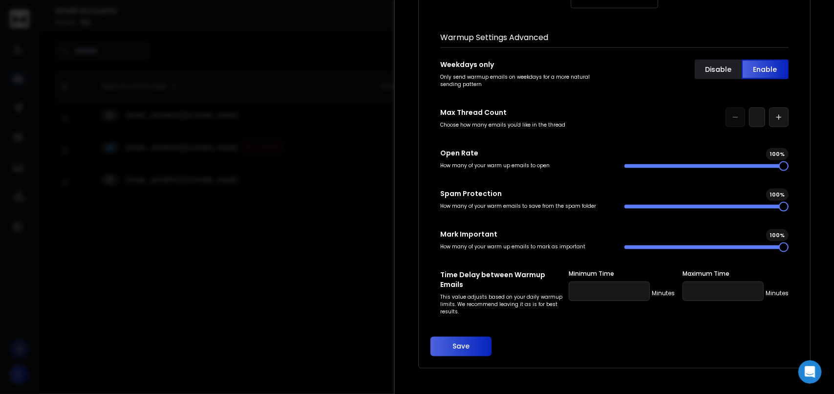
click at [480, 348] on button "Save" at bounding box center [461, 347] width 61 height 20
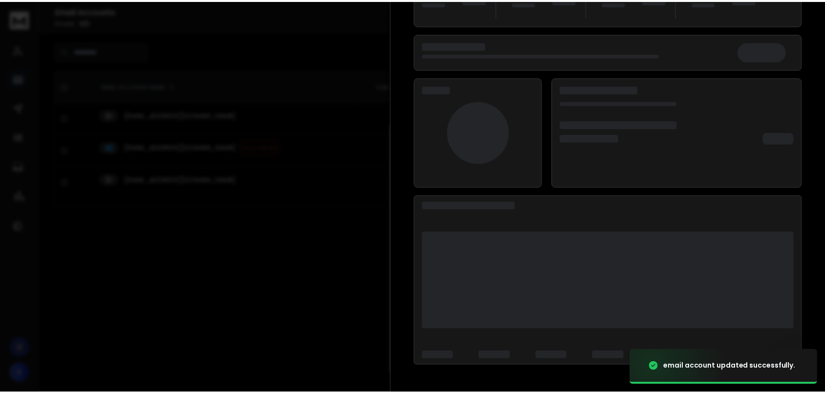
scroll to position [252, 0]
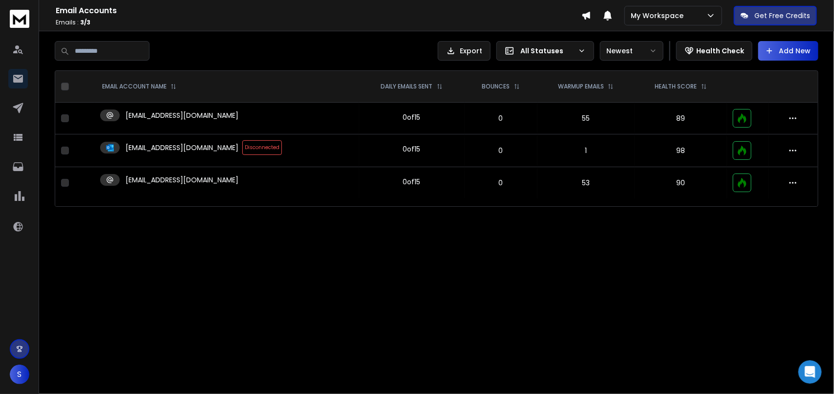
click at [497, 295] on div "Your warmest leads are on your site – Turn visits into conversations Reach Out …" at bounding box center [417, 197] width 834 height 394
click at [16, 111] on icon at bounding box center [18, 108] width 12 height 12
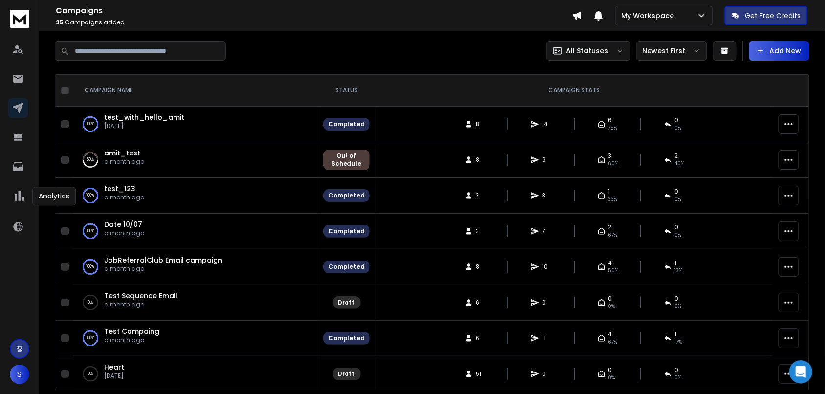
drag, startPoint x: 15, startPoint y: 197, endPoint x: 47, endPoint y: 203, distance: 32.4
click at [15, 198] on icon at bounding box center [20, 196] width 10 height 10
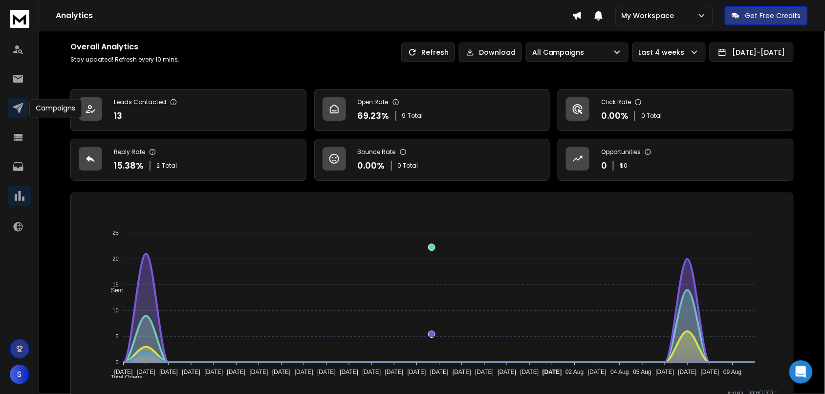
click at [16, 108] on icon at bounding box center [18, 108] width 10 height 10
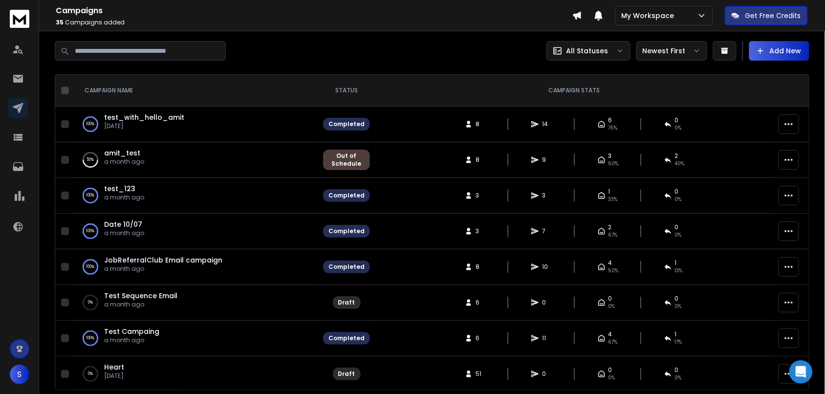
click at [169, 120] on span "test_with_hello_amit" at bounding box center [144, 117] width 80 height 10
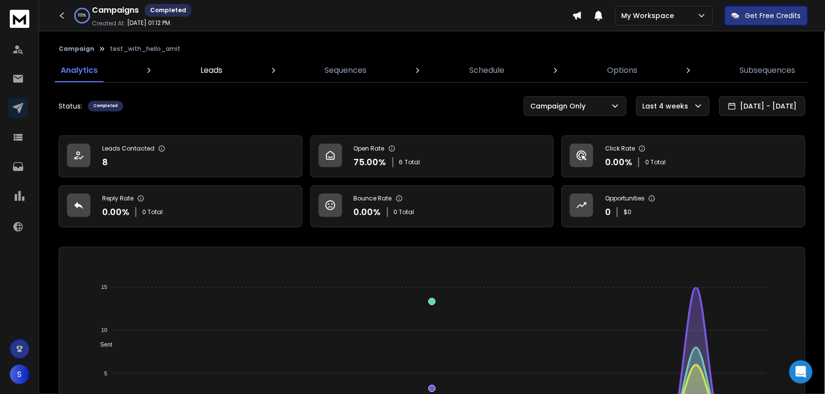
click at [221, 74] on p "Leads" at bounding box center [211, 71] width 22 height 12
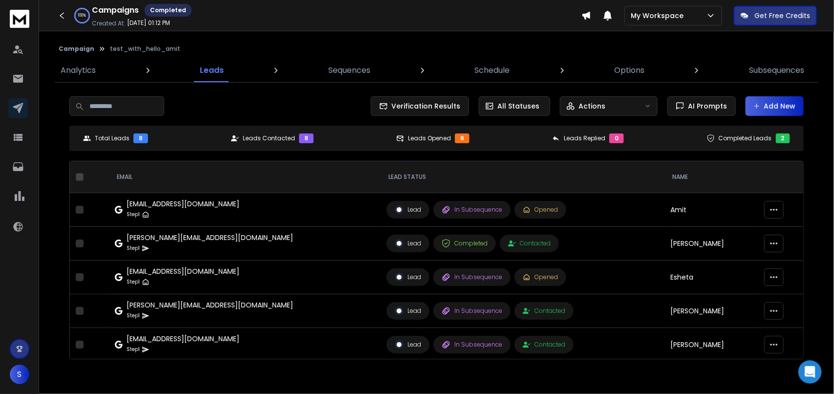
click at [753, 142] on p "Completed Leads" at bounding box center [745, 138] width 53 height 8
drag, startPoint x: 772, startPoint y: 137, endPoint x: 714, endPoint y: 140, distance: 57.7
click at [714, 140] on div "Completed Leads 2" at bounding box center [748, 138] width 83 height 10
drag, startPoint x: 268, startPoint y: 137, endPoint x: 291, endPoint y: 136, distance: 23.0
click at [291, 136] on p "Leads Contacted" at bounding box center [269, 138] width 52 height 8
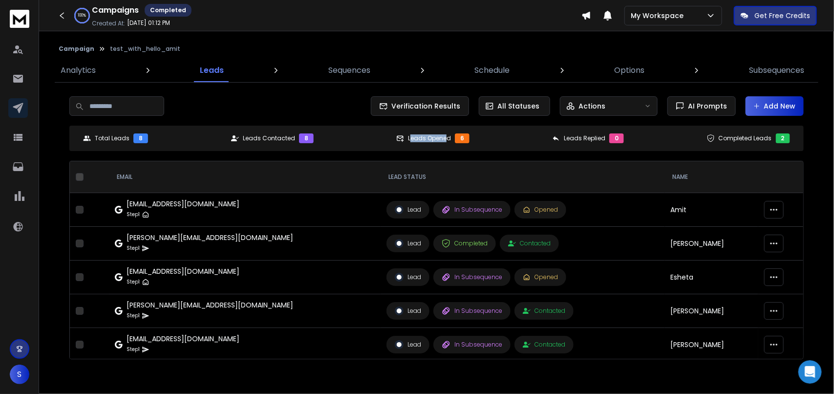
drag, startPoint x: 411, startPoint y: 139, endPoint x: 467, endPoint y: 146, distance: 56.6
click at [449, 143] on div "Leads Opened 6" at bounding box center [432, 138] width 73 height 10
drag, startPoint x: 467, startPoint y: 146, endPoint x: 479, endPoint y: 159, distance: 18.3
click at [467, 146] on div "Total Leads 8 Leads Contacted 8 Leads Opened 6 Leads Replied 0 Completed Leads 2" at bounding box center [436, 138] width 734 height 25
click at [556, 150] on div "Total Leads 8 Leads Contacted 8 Leads Opened 6 Leads Replied 0 Completed Leads 2" at bounding box center [436, 138] width 734 height 25
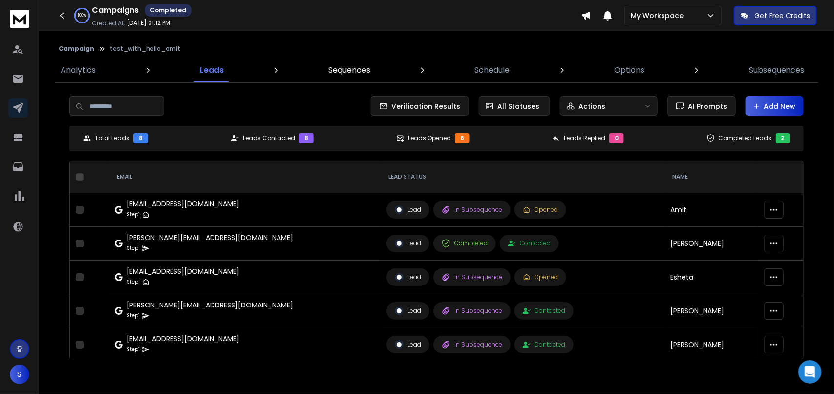
click at [354, 71] on p "Sequences" at bounding box center [349, 71] width 42 height 12
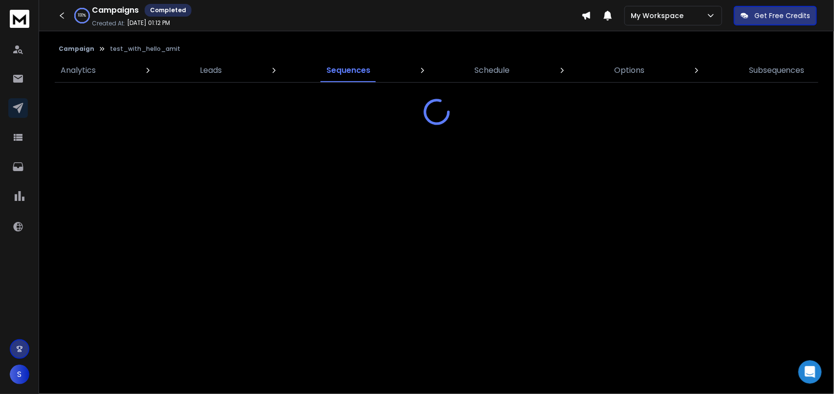
click at [362, 77] on link "Sequences" at bounding box center [349, 70] width 56 height 23
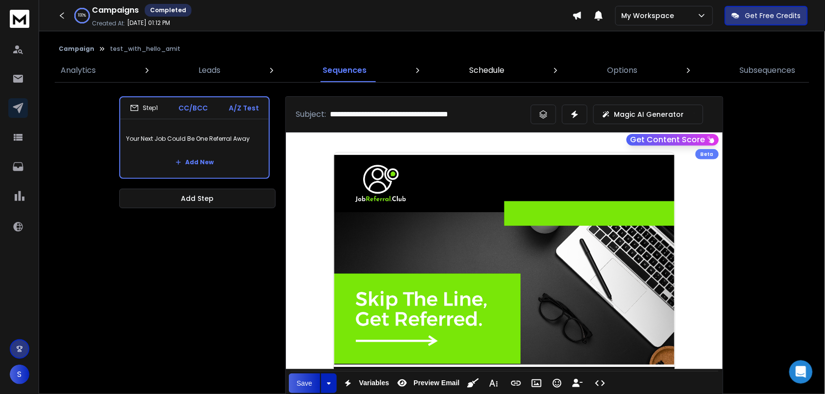
click at [476, 74] on p "Schedule" at bounding box center [486, 71] width 35 height 12
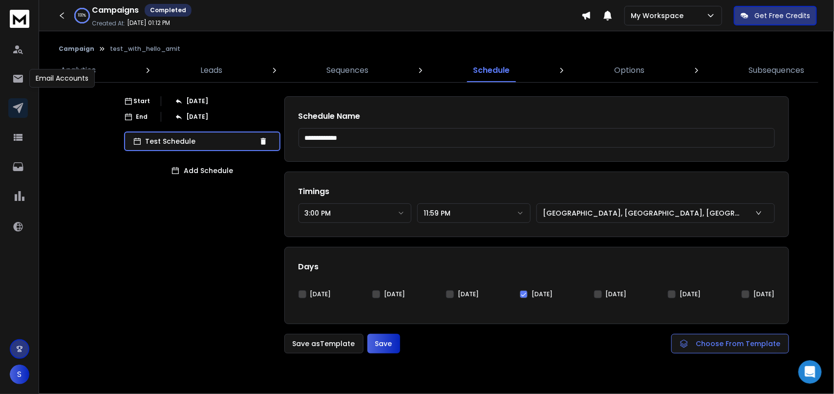
click at [9, 60] on div at bounding box center [19, 51] width 22 height 23
click at [18, 53] on icon at bounding box center [18, 49] width 12 height 12
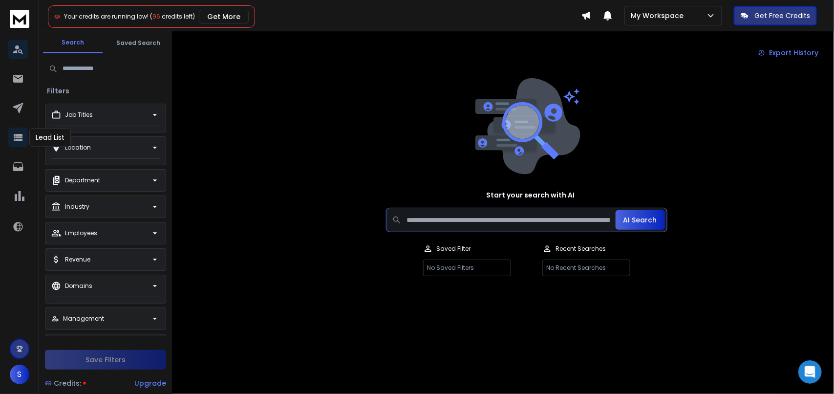
click at [20, 140] on icon at bounding box center [18, 137] width 9 height 7
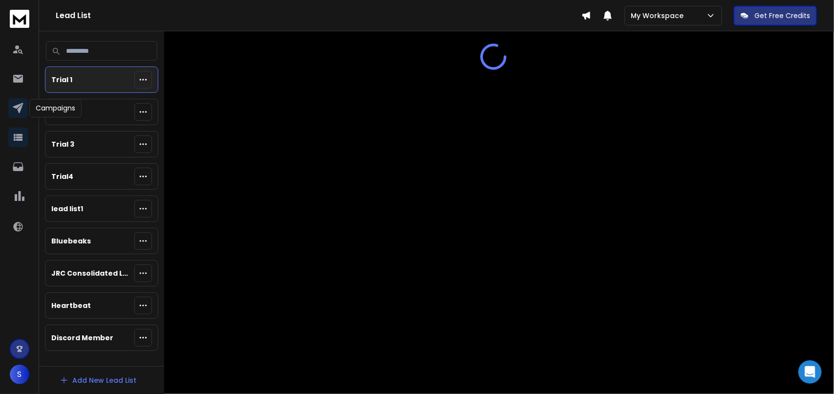
click at [18, 115] on link at bounding box center [18, 108] width 20 height 20
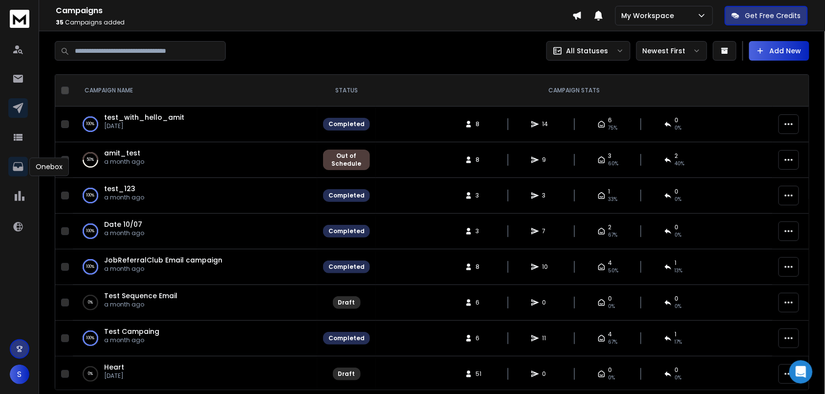
click at [22, 171] on icon at bounding box center [18, 166] width 10 height 9
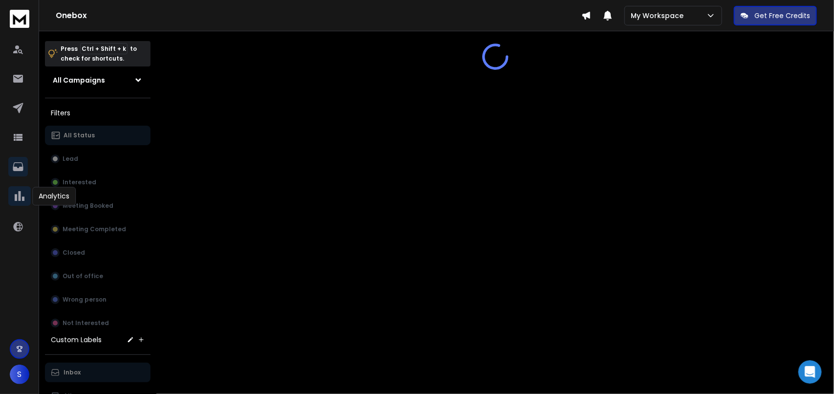
click at [22, 188] on link at bounding box center [19, 196] width 22 height 22
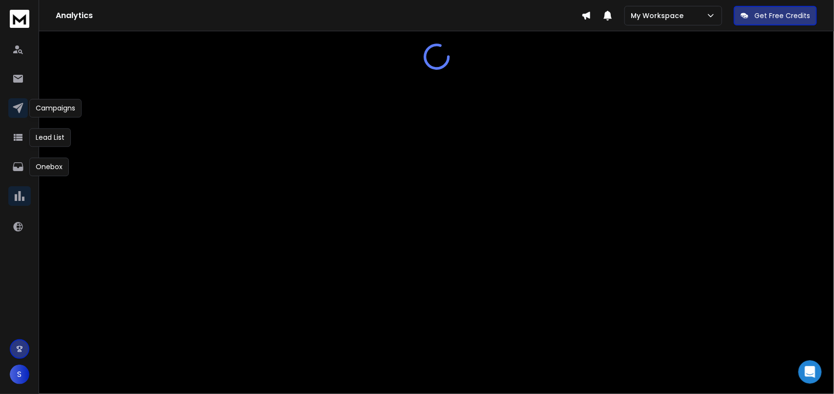
click at [12, 106] on icon at bounding box center [18, 108] width 12 height 12
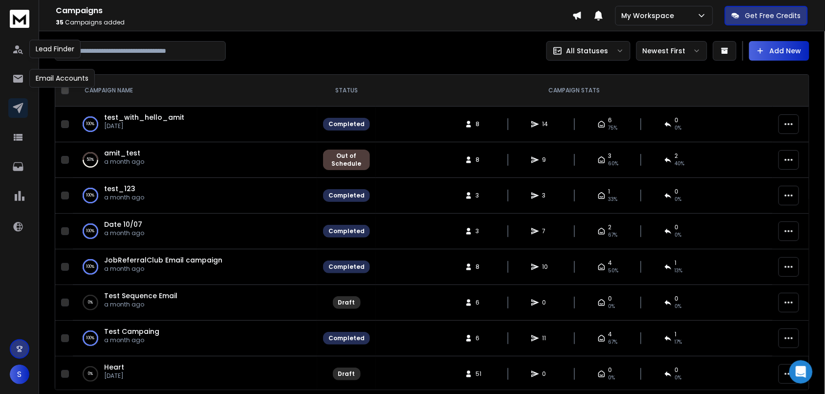
click at [18, 76] on icon at bounding box center [18, 79] width 10 height 8
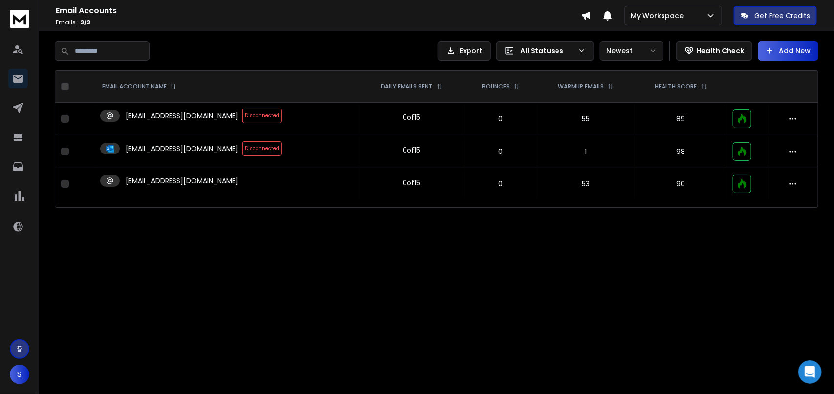
click at [247, 211] on div "Export All Statuses Newest Health Check Add New EMAIL ACCOUNT NAME DAILY EMAILS…" at bounding box center [436, 124] width 795 height 186
